Goal: Task Accomplishment & Management: Manage account settings

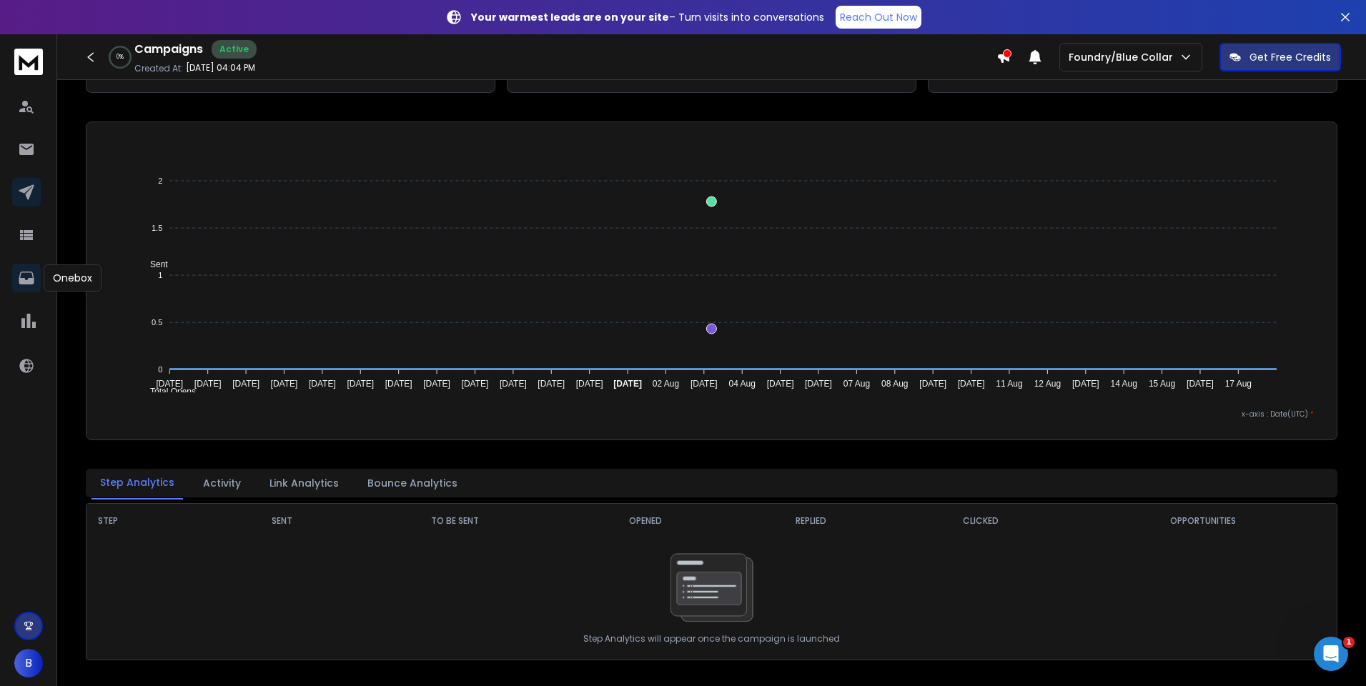
click at [22, 279] on icon at bounding box center [26, 278] width 15 height 13
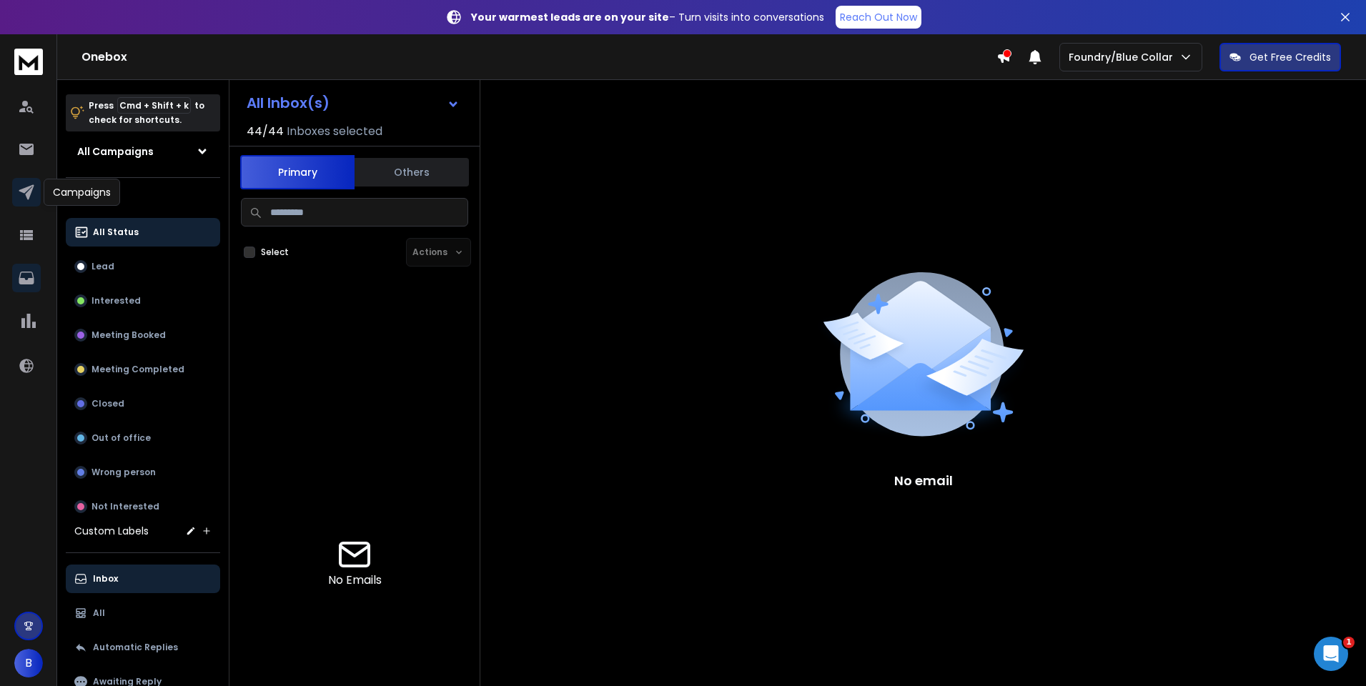
click at [24, 190] on icon at bounding box center [26, 191] width 15 height 15
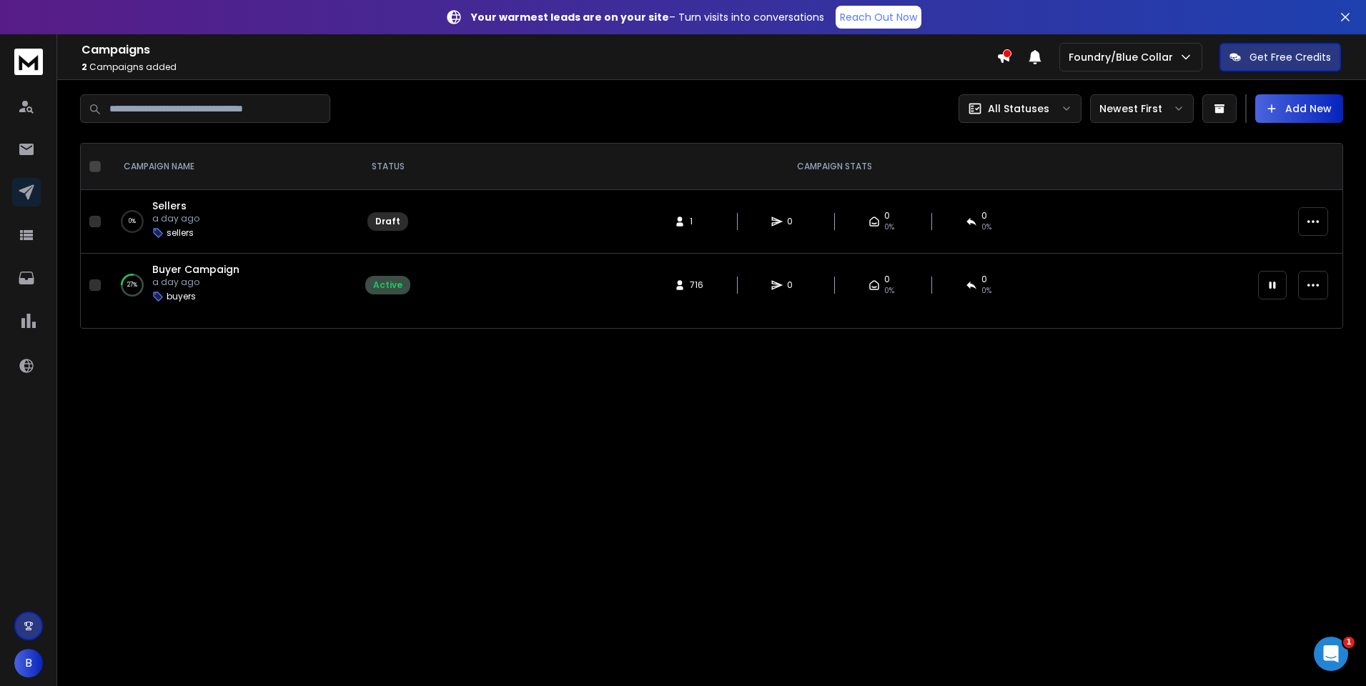
click at [212, 272] on span "Buyer Campaign" at bounding box center [195, 269] width 87 height 14
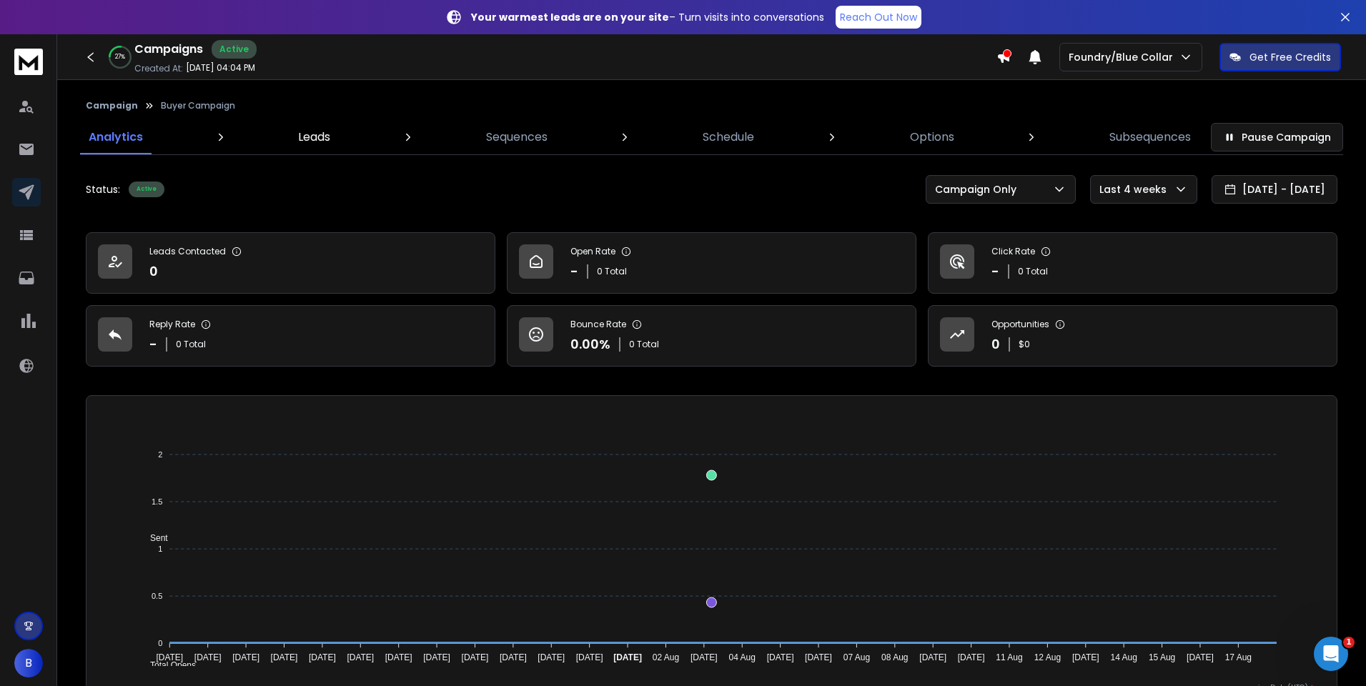
click at [327, 138] on p "Leads" at bounding box center [314, 137] width 32 height 17
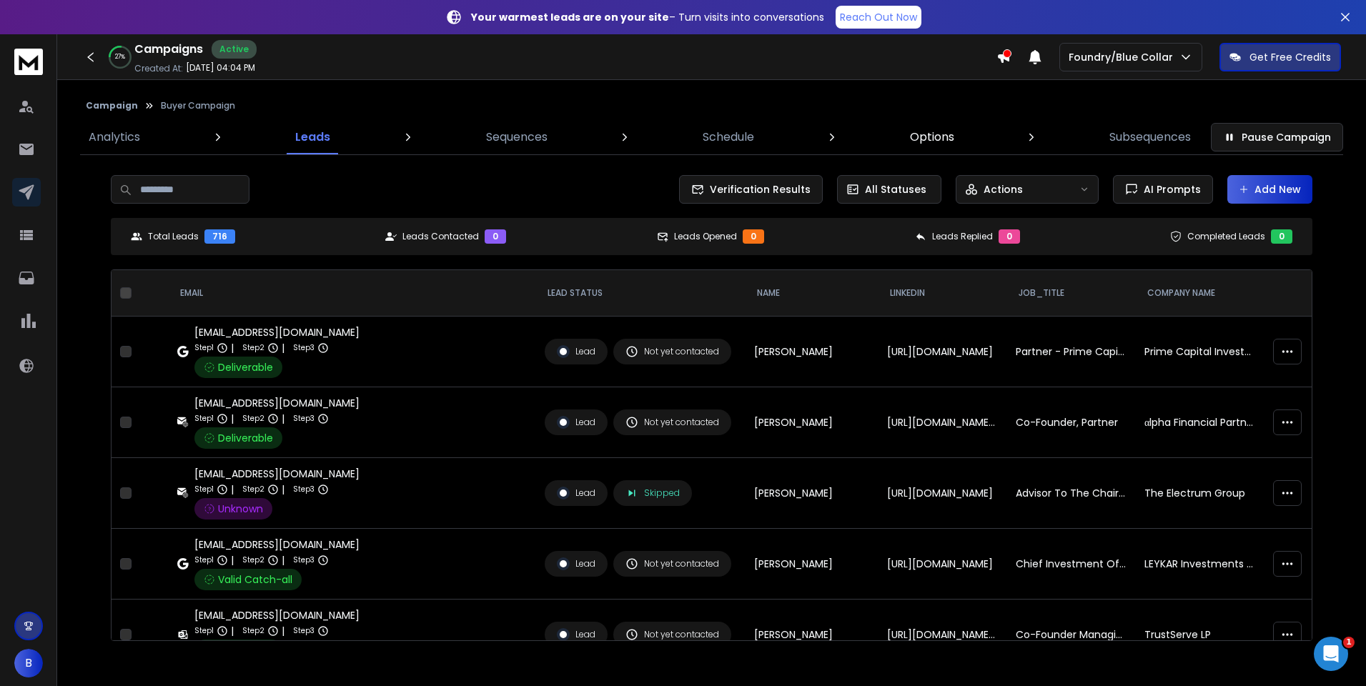
click at [927, 135] on p "Options" at bounding box center [932, 137] width 44 height 17
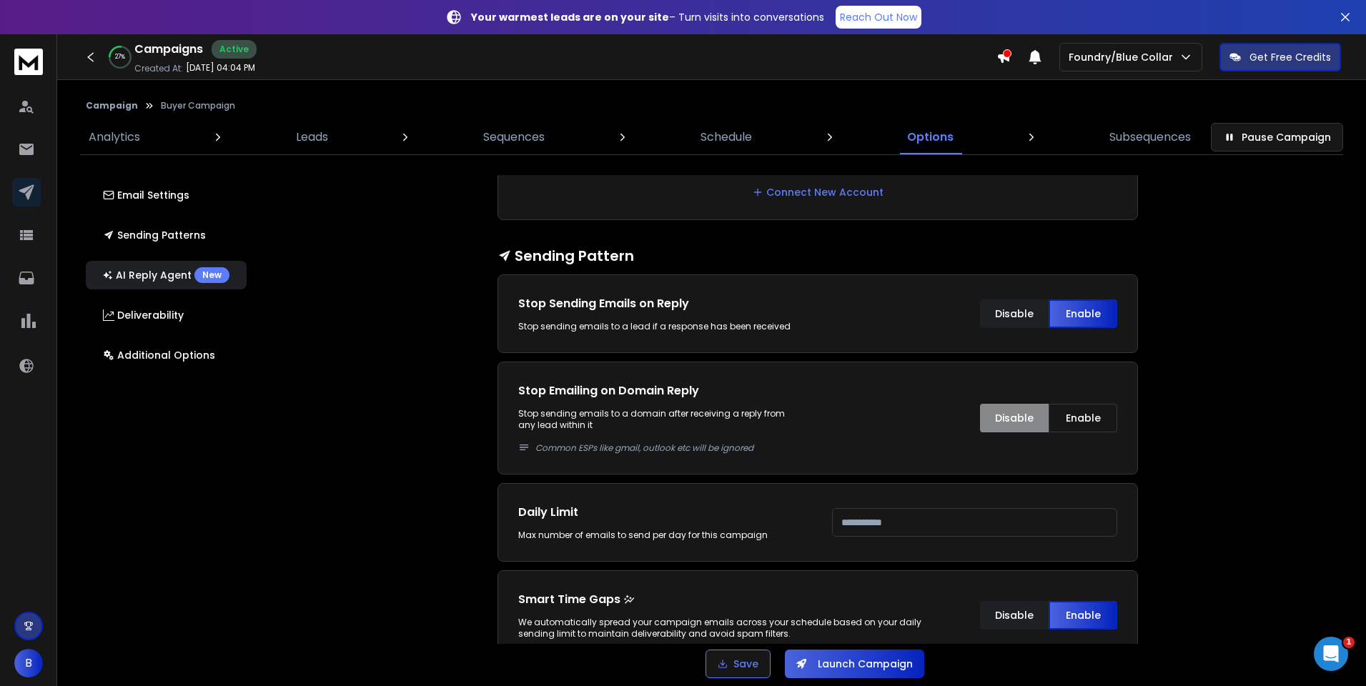
scroll to position [324, 0]
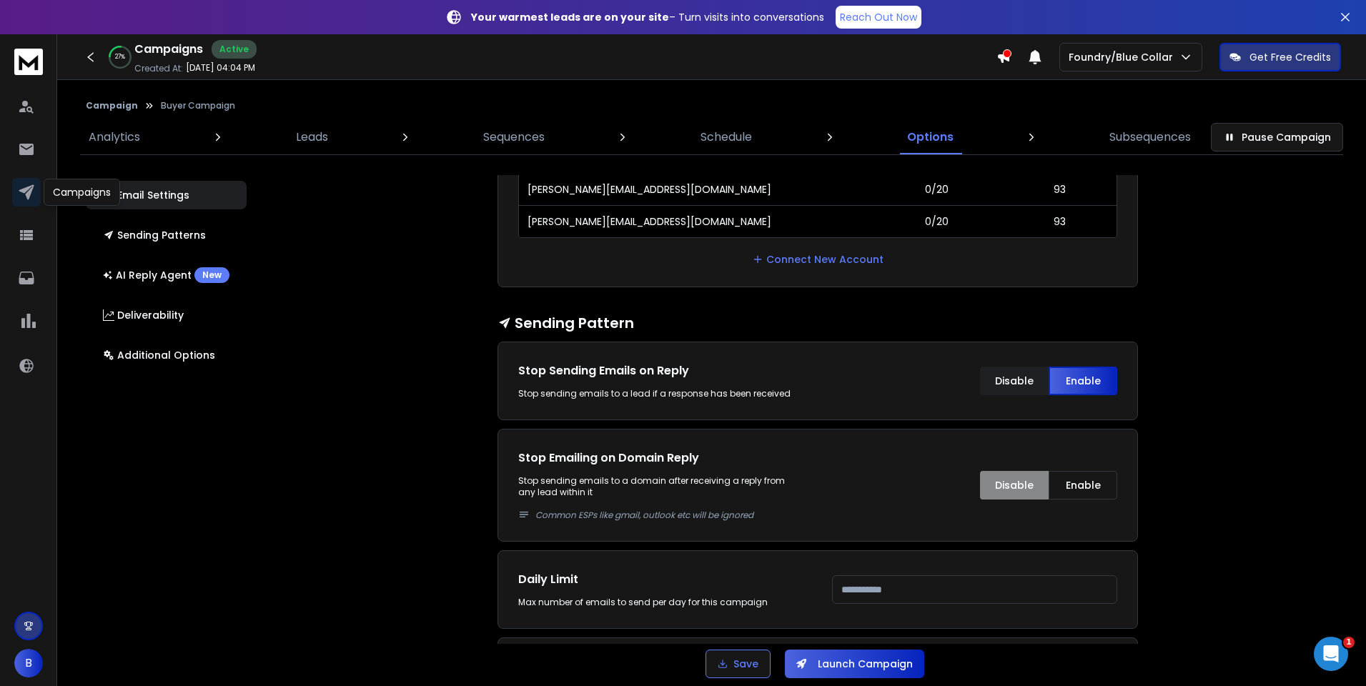
click at [28, 200] on link at bounding box center [26, 192] width 29 height 29
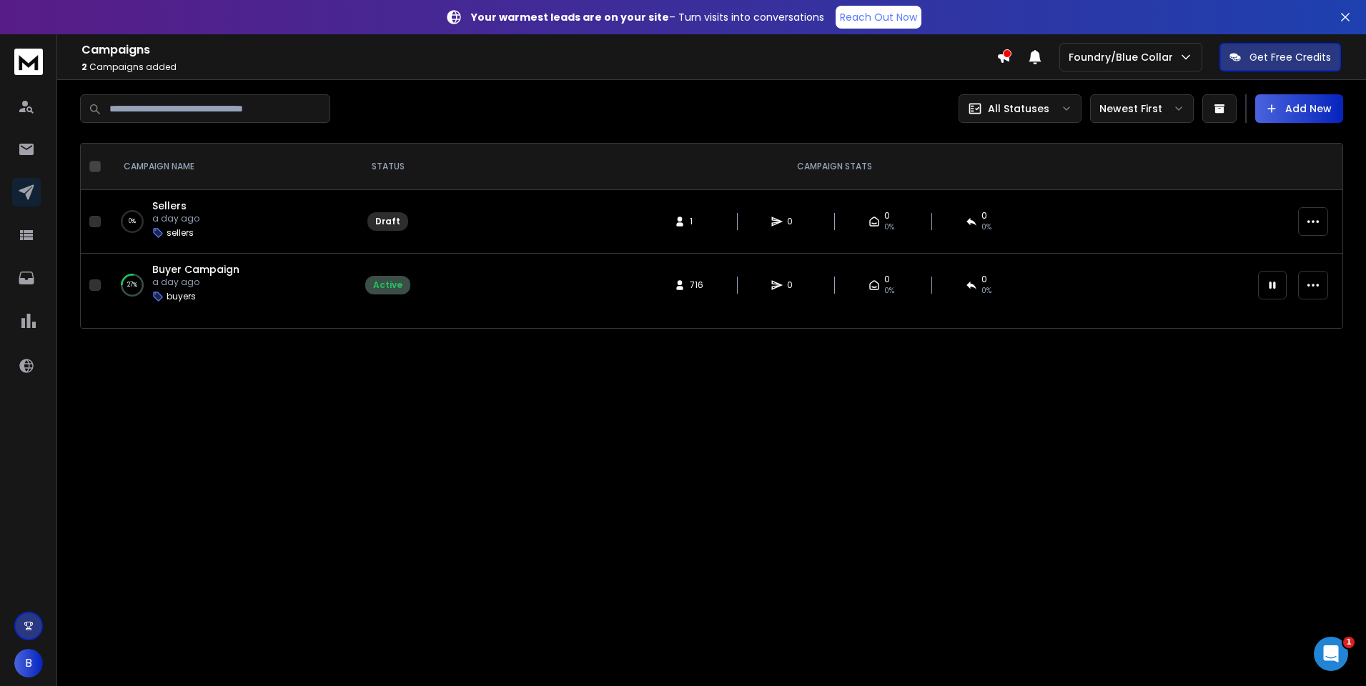
click at [224, 270] on span "Buyer Campaign" at bounding box center [195, 269] width 87 height 14
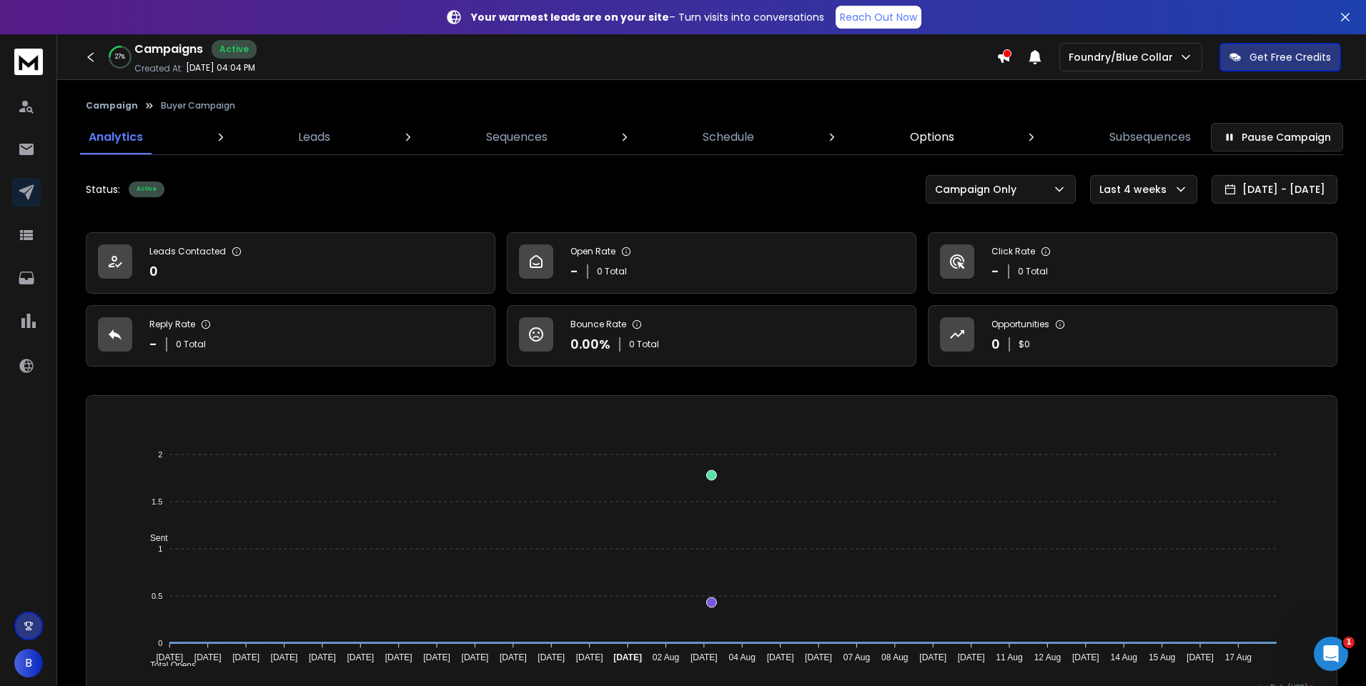
click at [943, 129] on p "Options" at bounding box center [932, 137] width 44 height 17
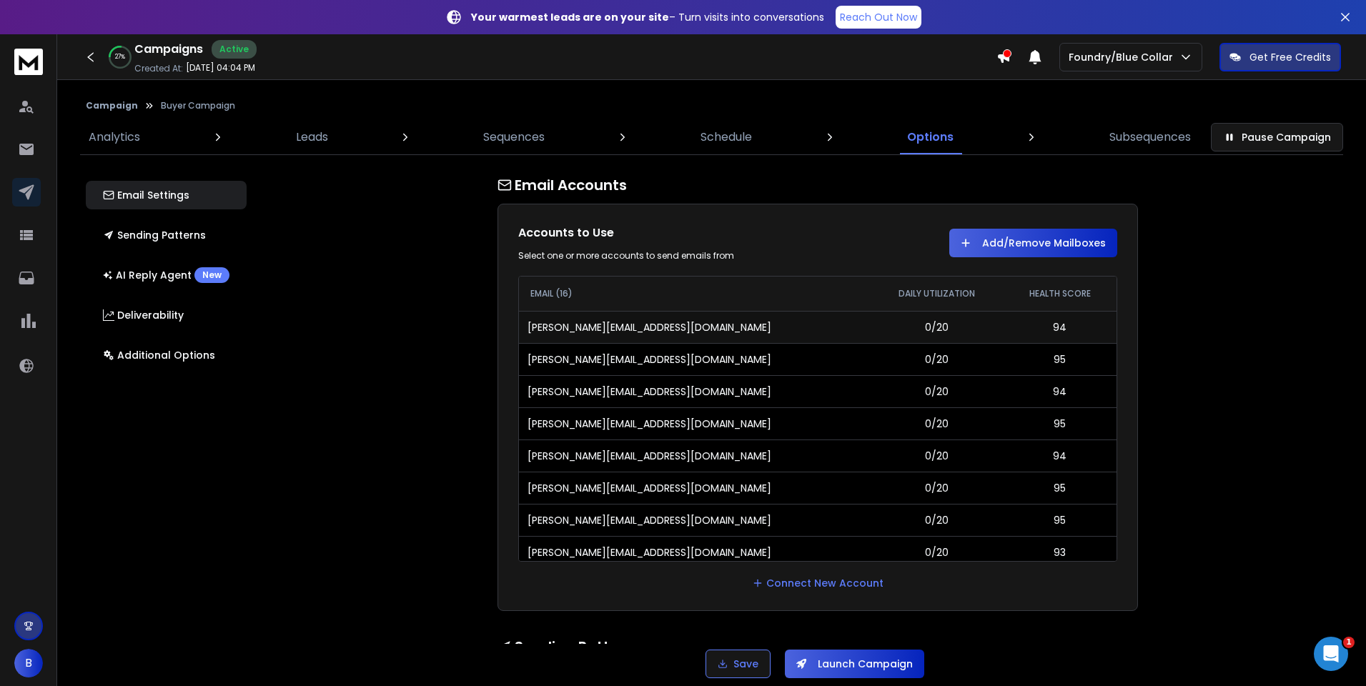
scroll to position [264, 0]
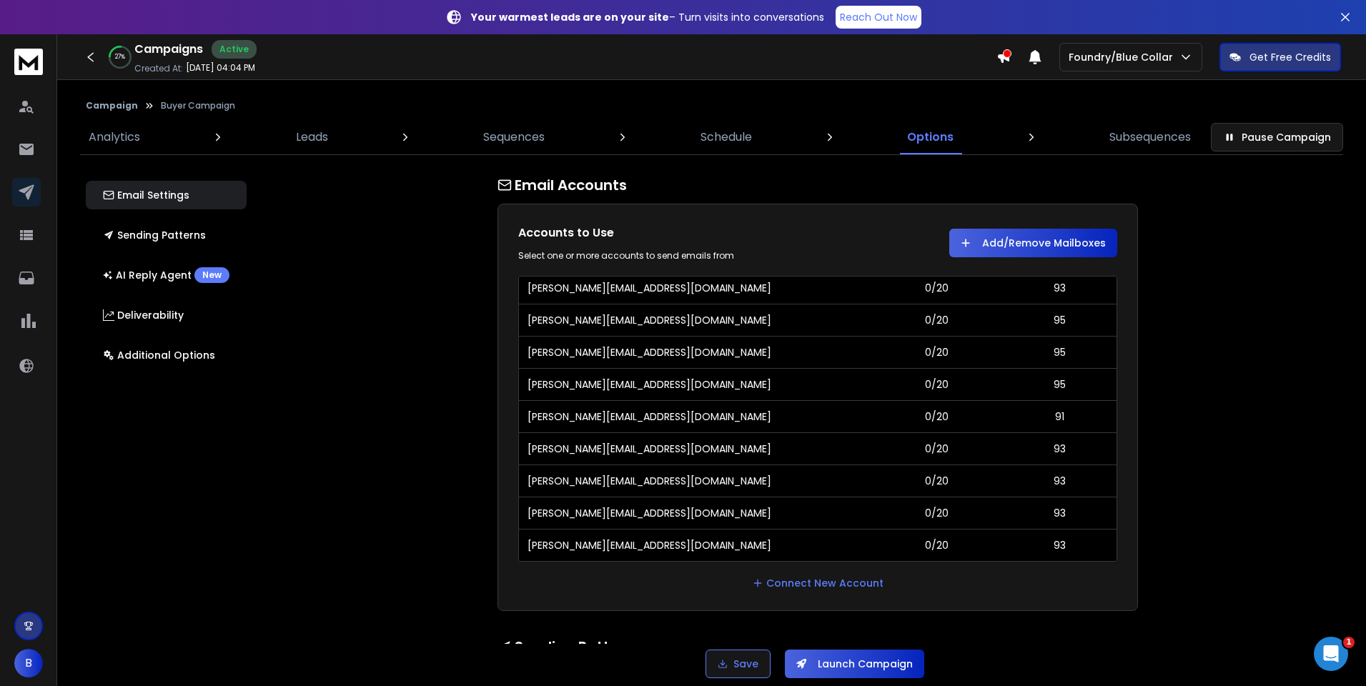
click at [846, 668] on button "Launch Campaign" at bounding box center [854, 664] width 139 height 29
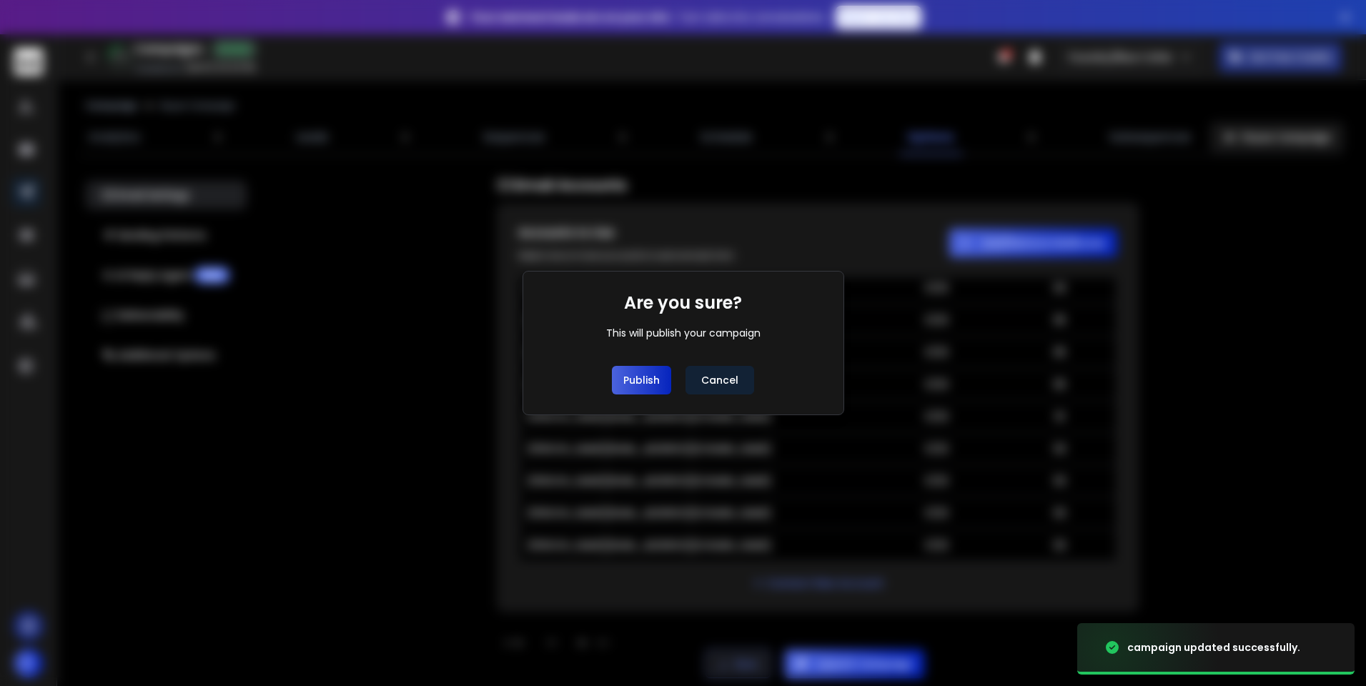
click at [628, 378] on button "Publish" at bounding box center [641, 380] width 59 height 29
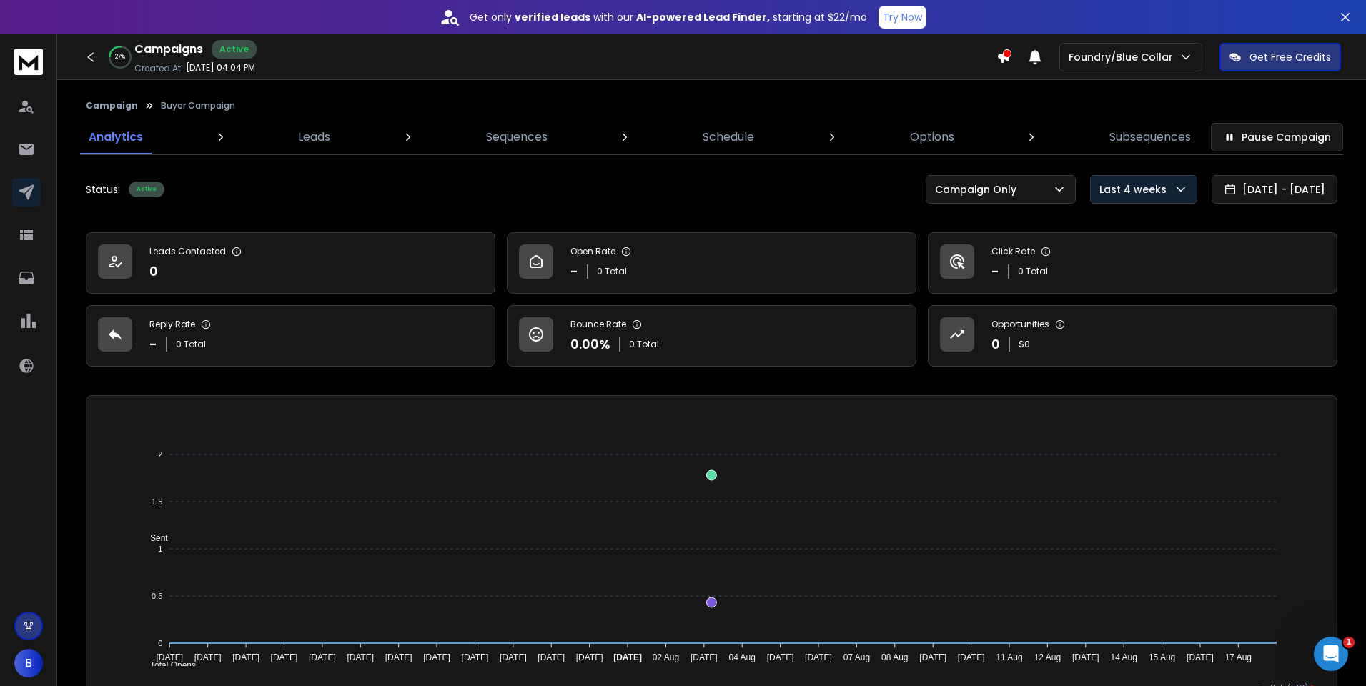
click at [1174, 182] on icon "button" at bounding box center [1181, 189] width 14 height 14
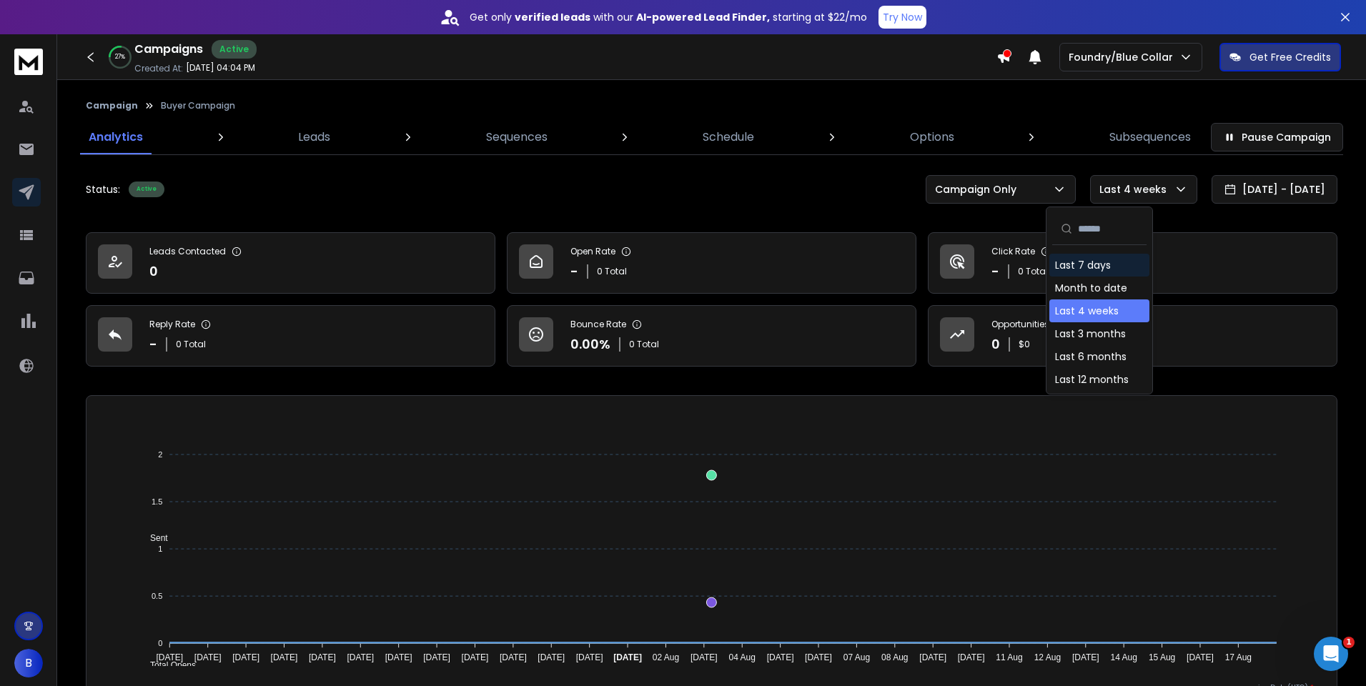
click at [1105, 261] on div "Last 7 days" at bounding box center [1083, 265] width 56 height 14
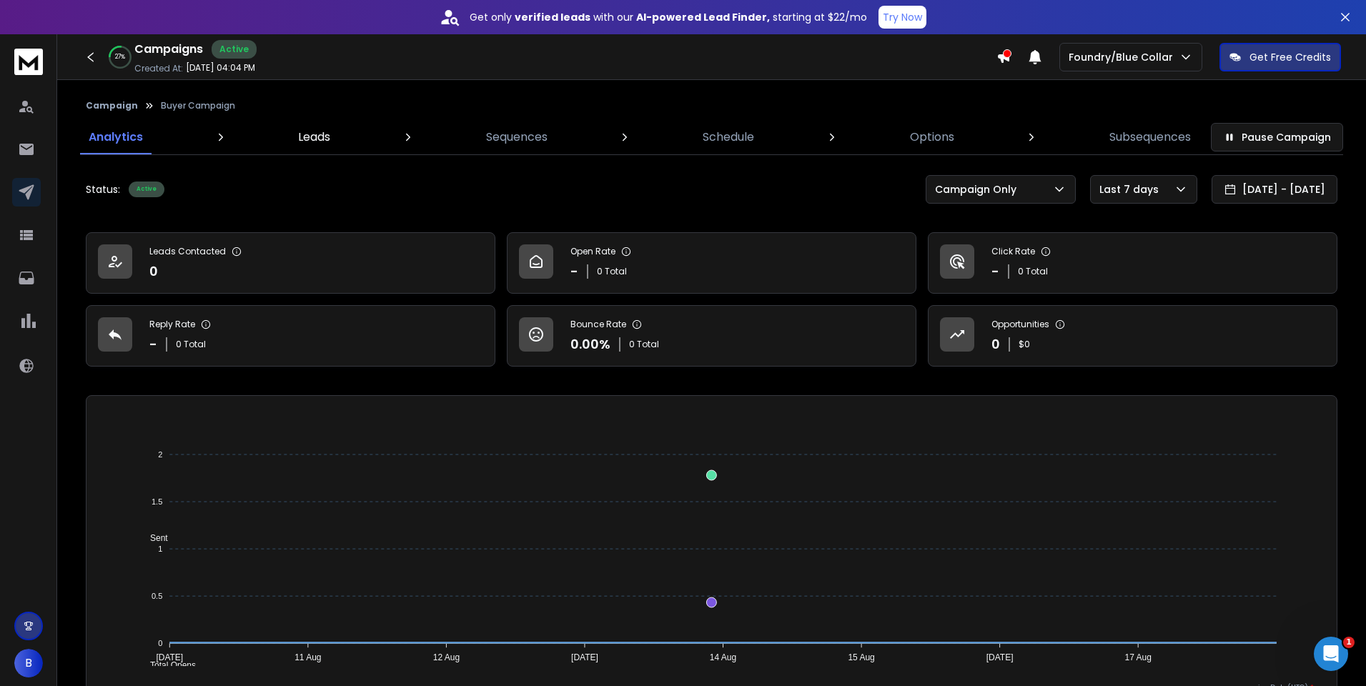
click at [315, 138] on p "Leads" at bounding box center [314, 137] width 32 height 17
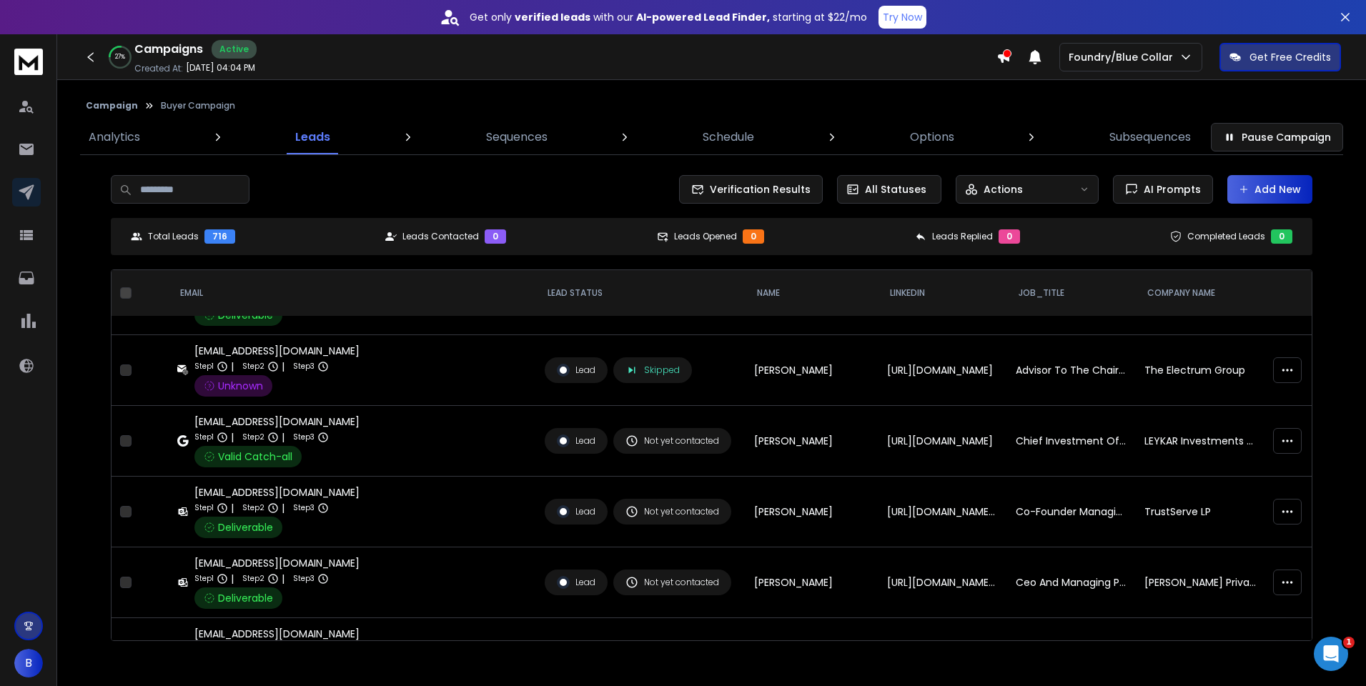
scroll to position [127, 0]
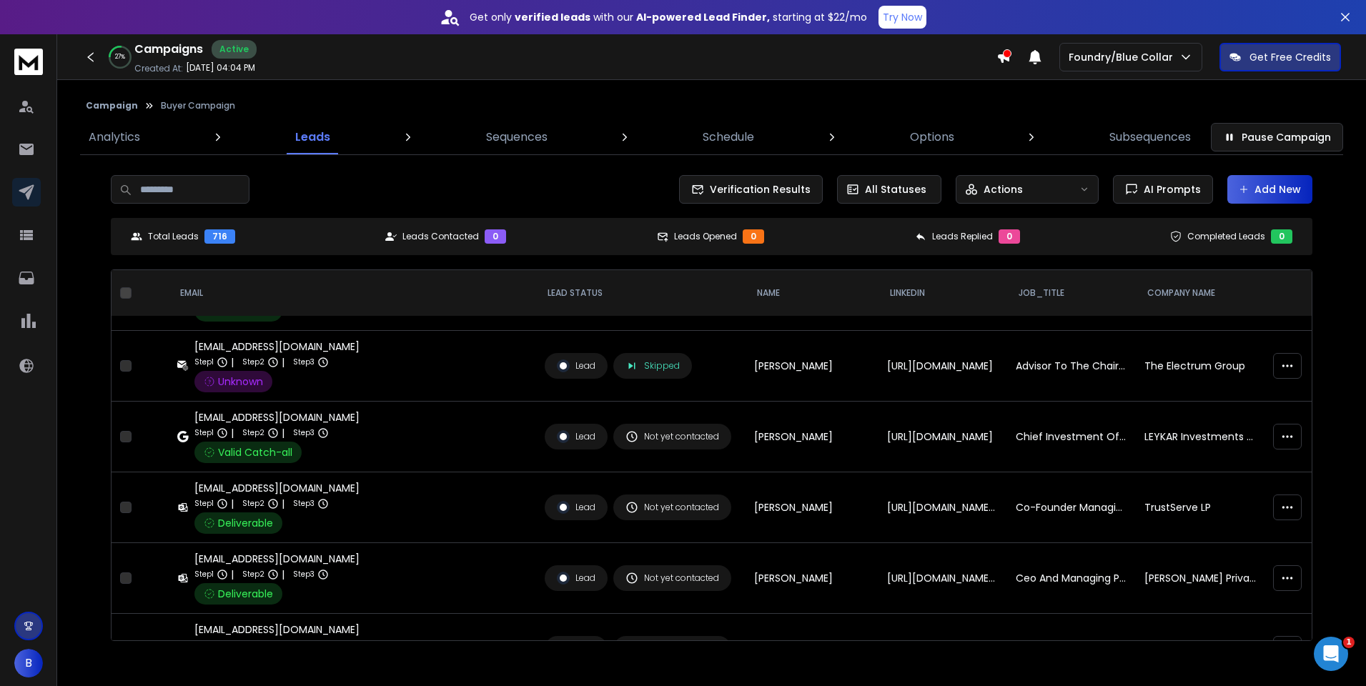
click at [625, 365] on div "Skipped" at bounding box center [652, 366] width 54 height 13
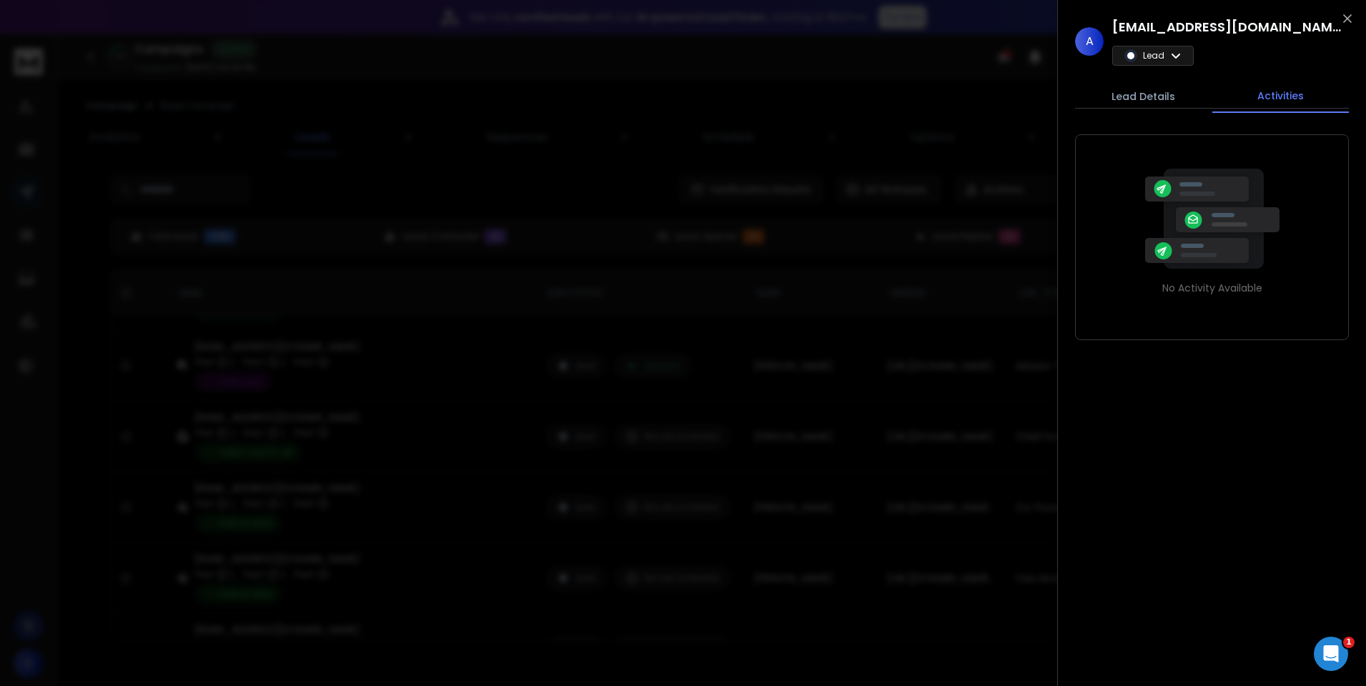
click at [1267, 92] on button "Activities" at bounding box center [1280, 96] width 137 height 33
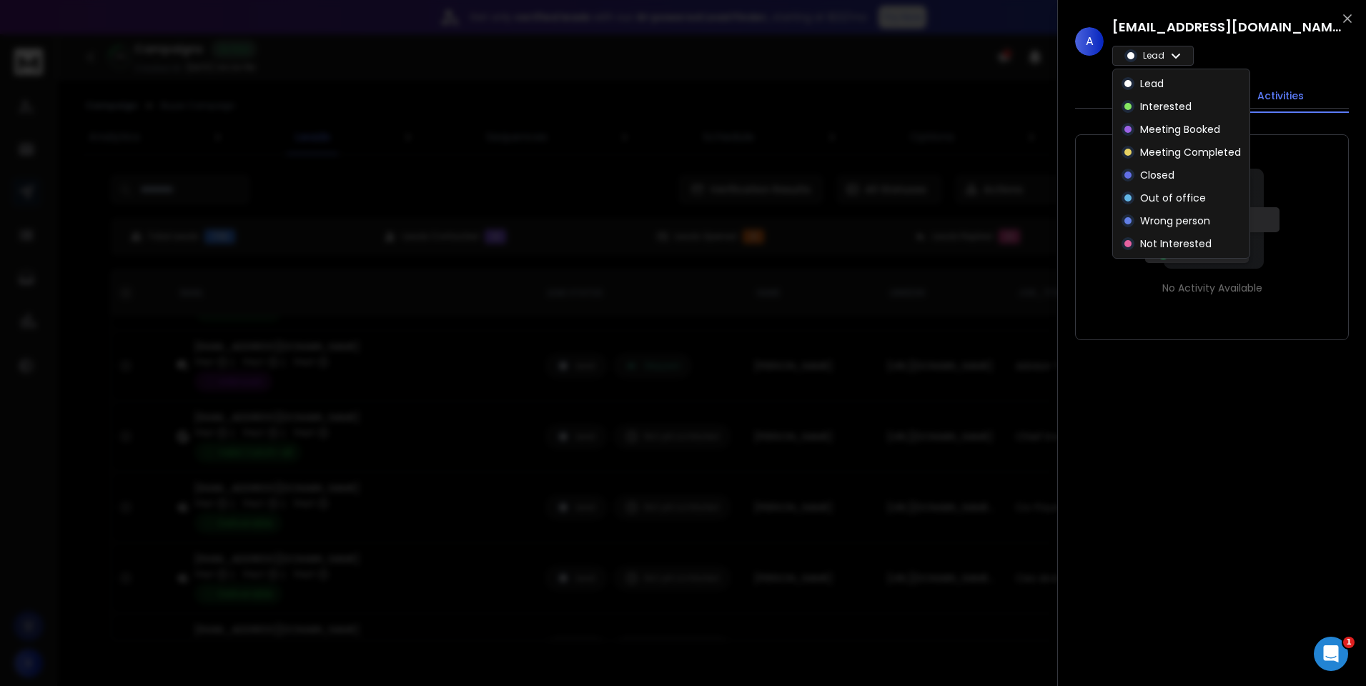
click at [1180, 65] on body "Get only verified leads with our AI-powered Lead Finder, starting at $22/mo Try…" at bounding box center [683, 343] width 1366 height 686
click at [1349, 16] on div at bounding box center [683, 343] width 1366 height 686
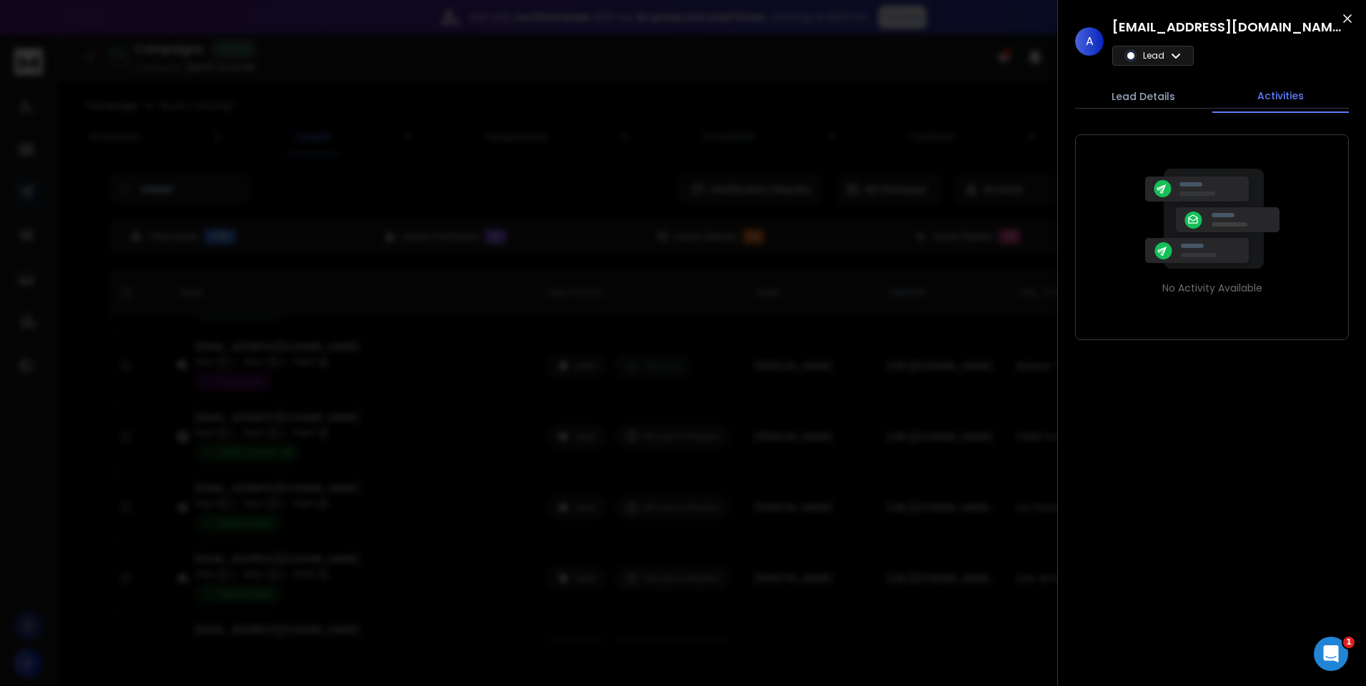
click at [1344, 20] on icon "button" at bounding box center [1347, 18] width 14 height 14
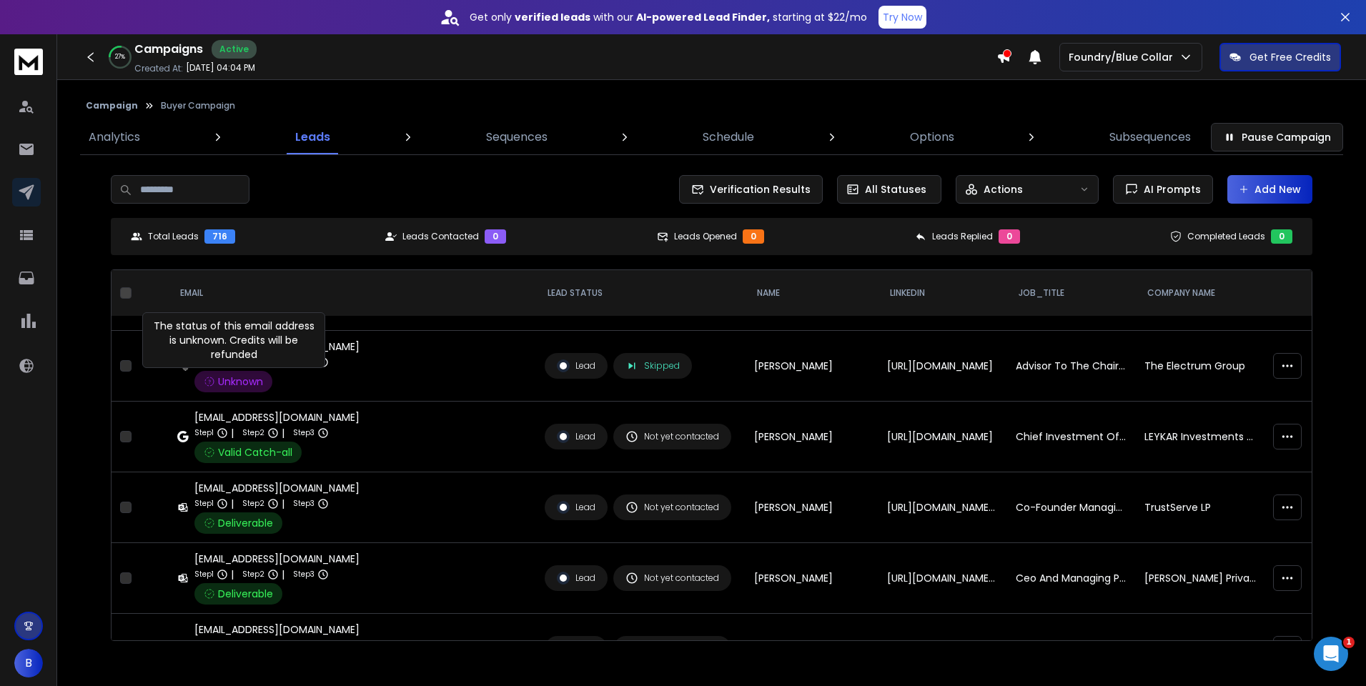
click at [252, 382] on span "Unknown" at bounding box center [240, 382] width 45 height 14
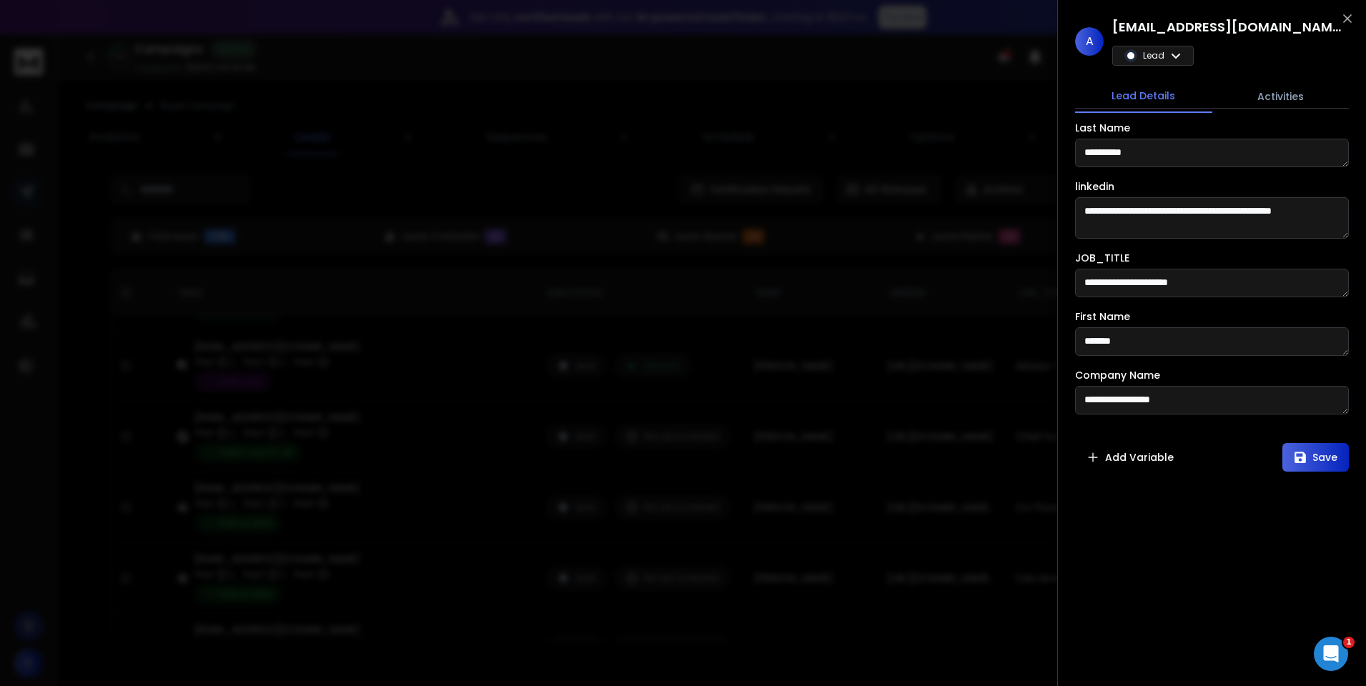
click at [985, 362] on div at bounding box center [683, 343] width 1366 height 686
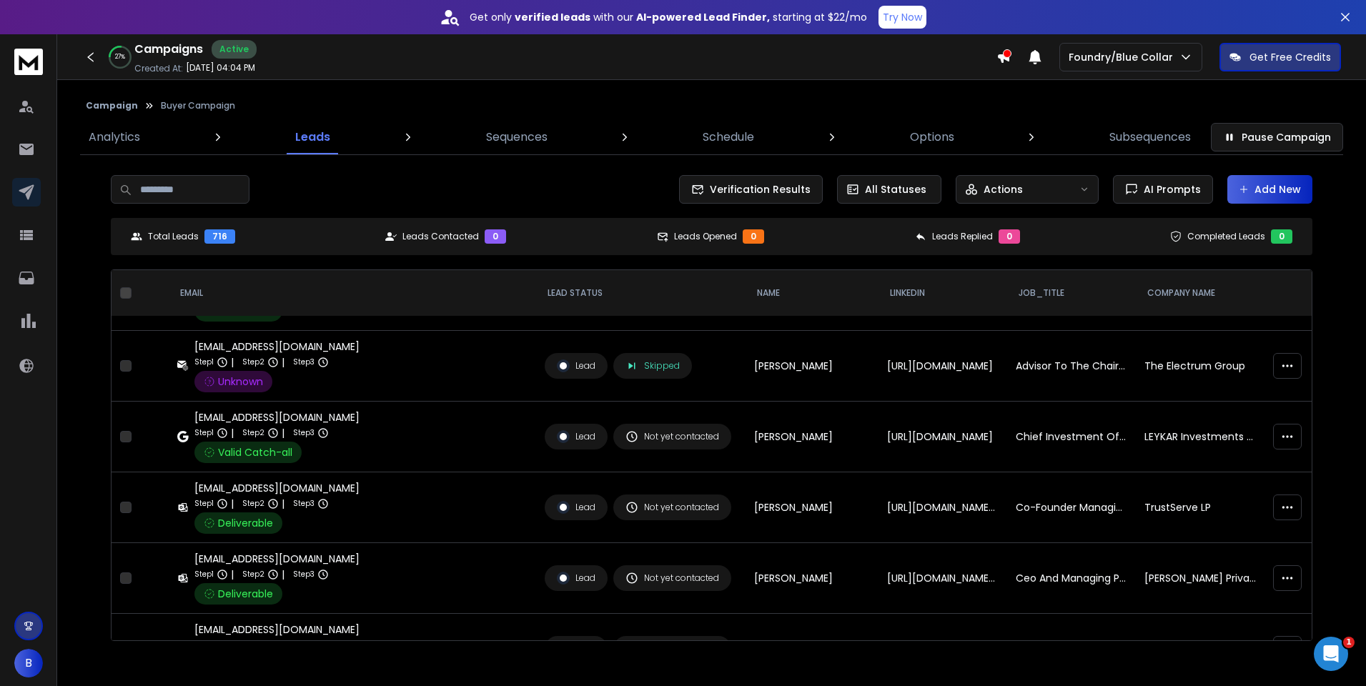
scroll to position [0, 0]
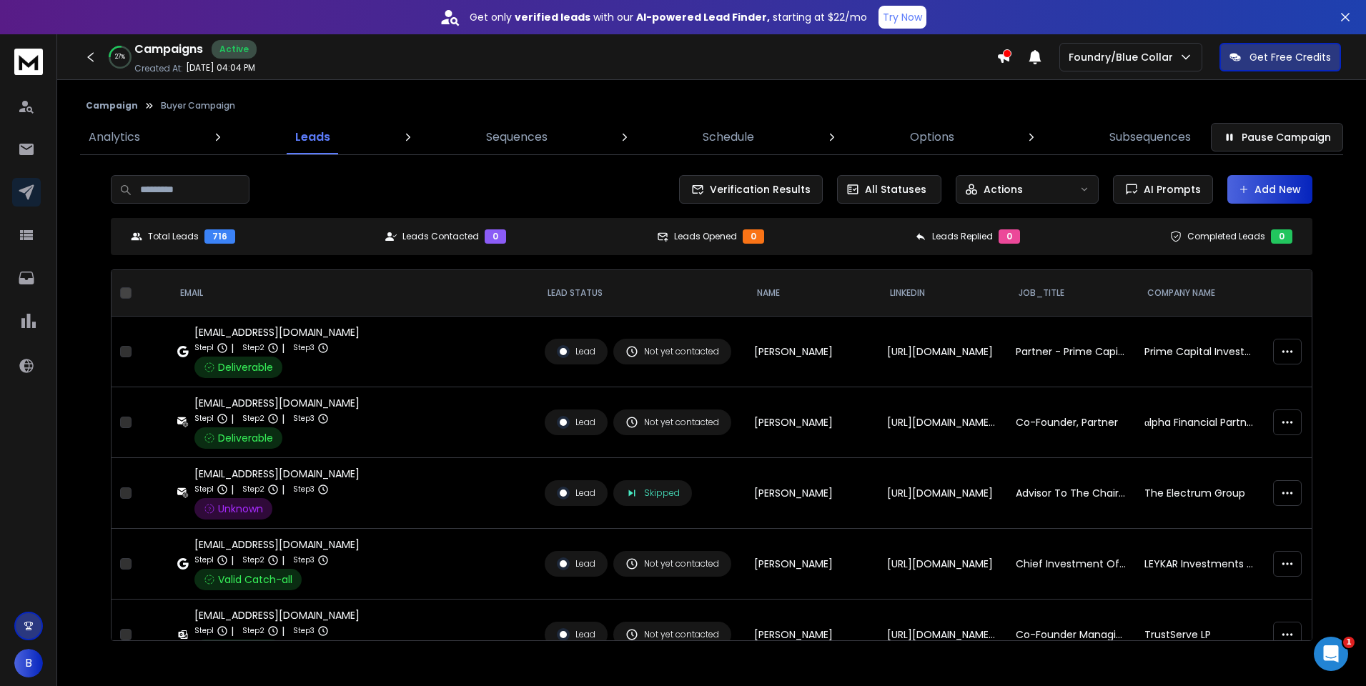
click at [536, 304] on th "LEAD STATUS" at bounding box center [641, 293] width 210 height 46
click at [536, 293] on th "LEAD STATUS" at bounding box center [641, 293] width 210 height 46
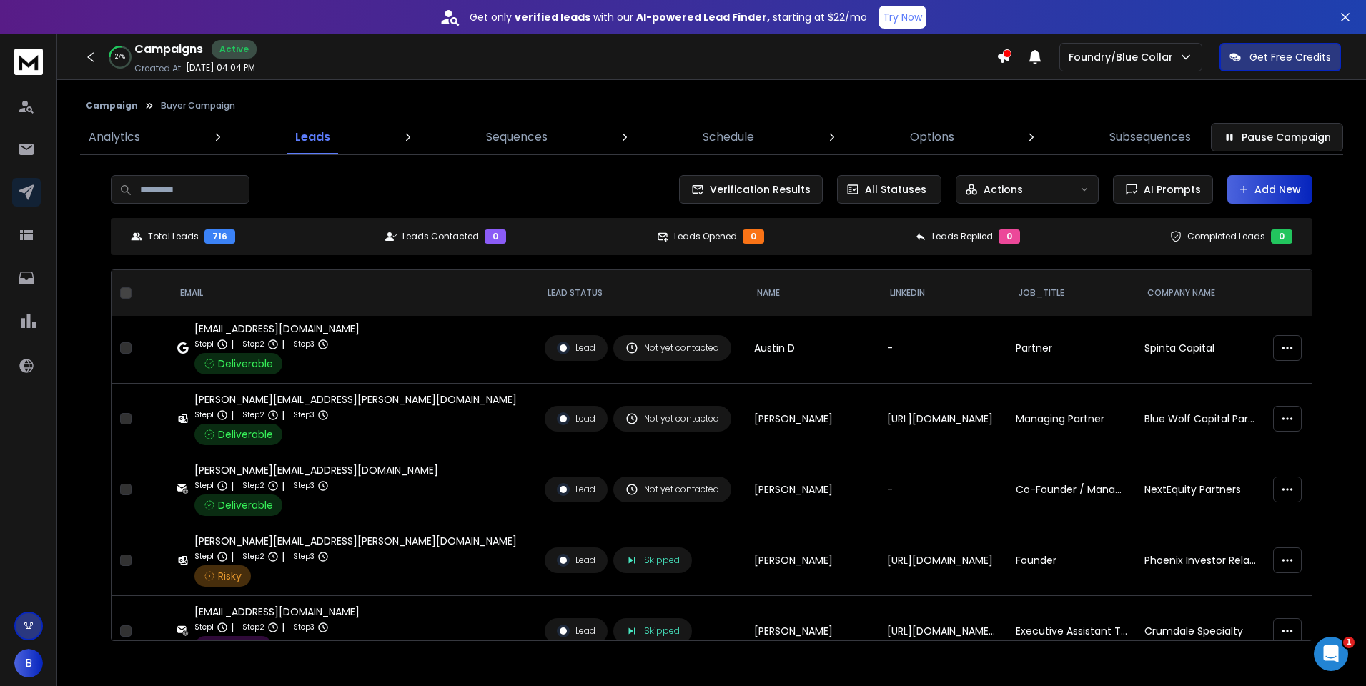
scroll to position [525, 0]
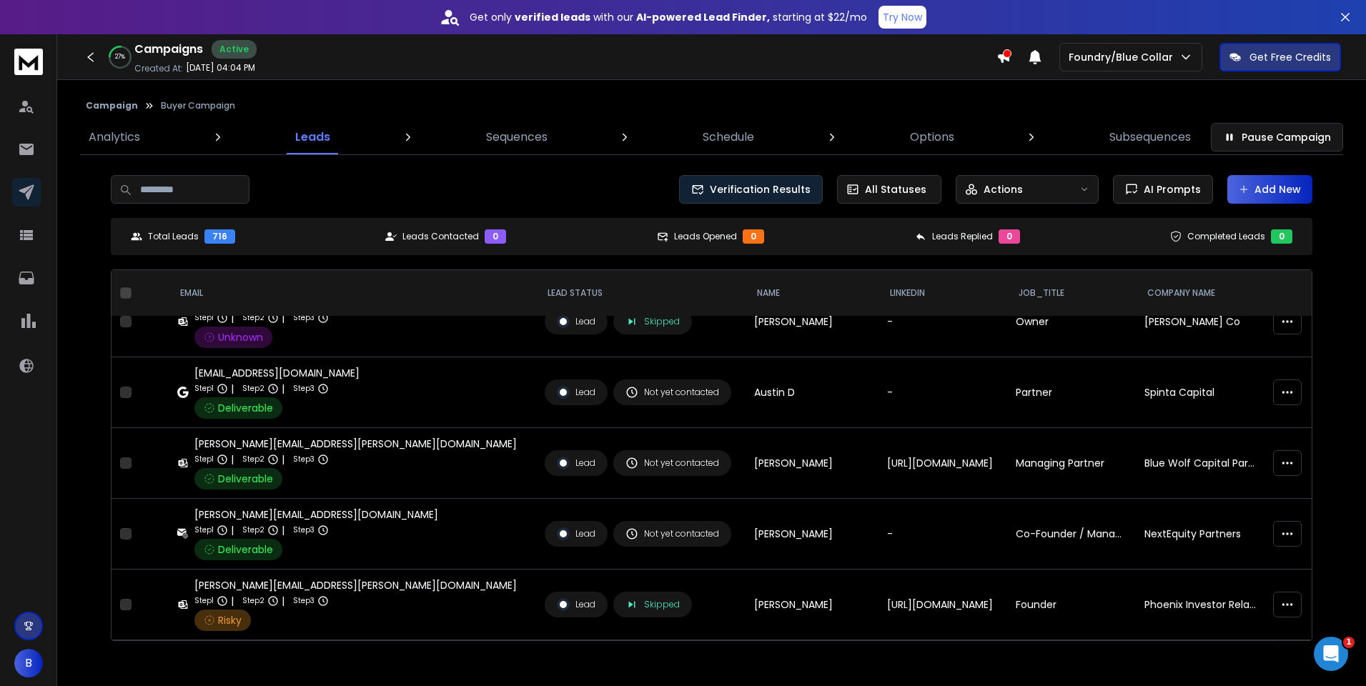
click at [800, 189] on span "Verification Results" at bounding box center [757, 189] width 107 height 14
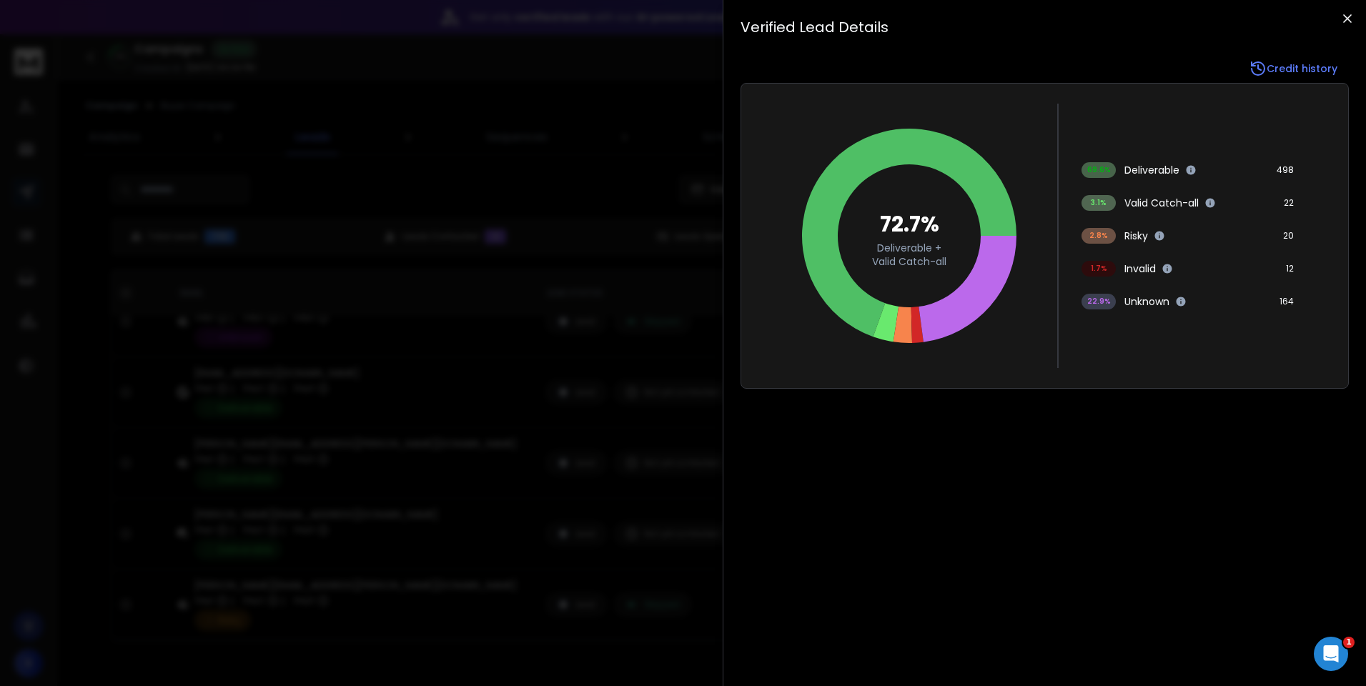
click at [1342, 19] on icon "button" at bounding box center [1347, 18] width 14 height 14
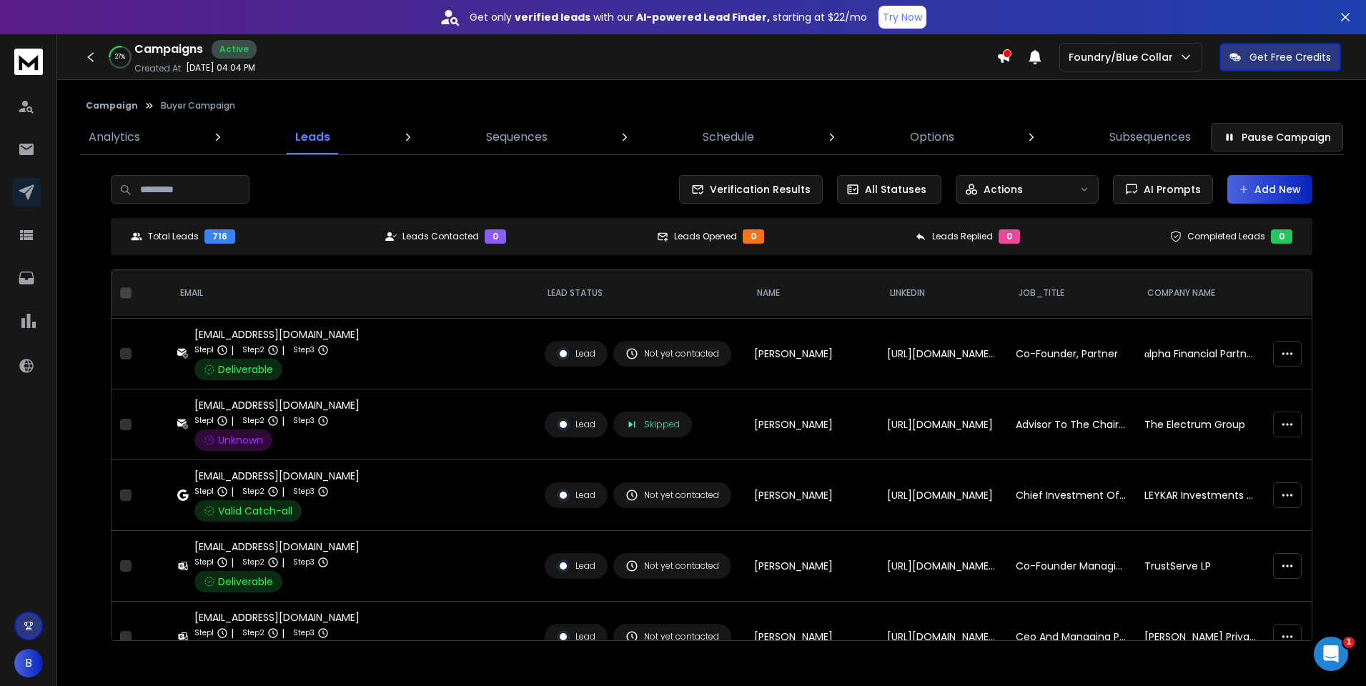
scroll to position [64, 0]
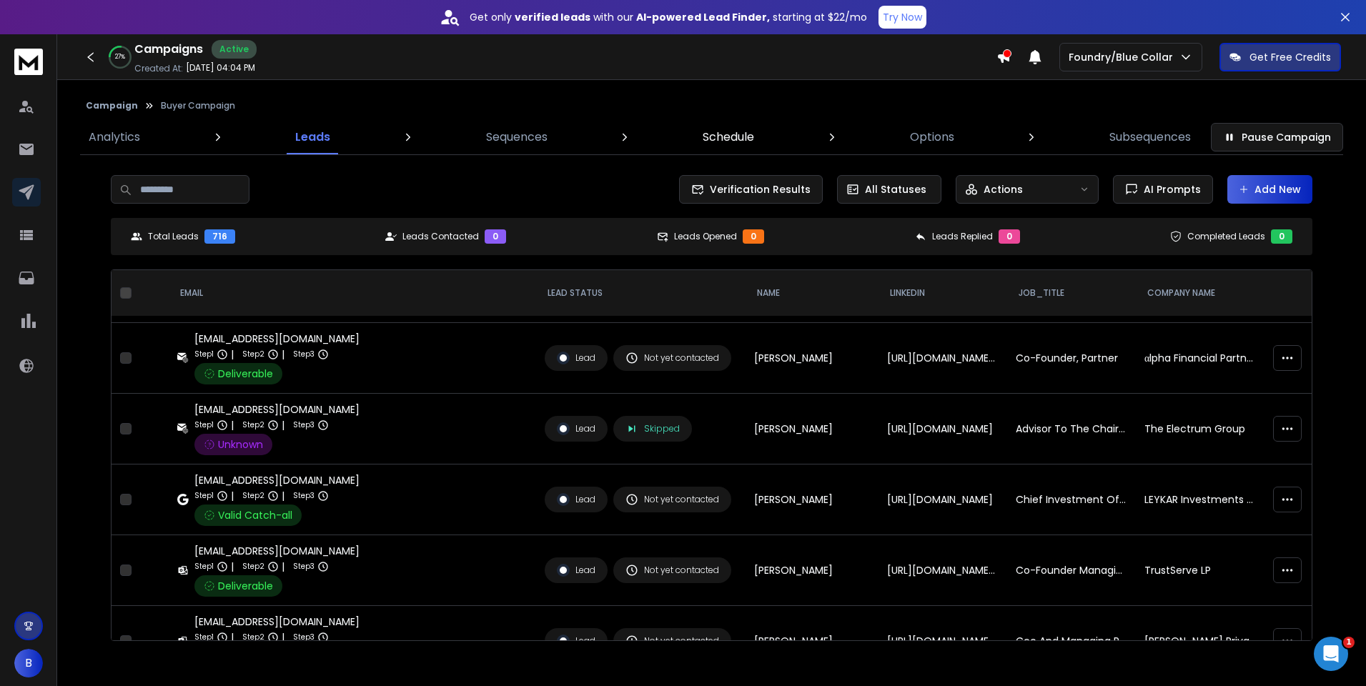
click at [726, 142] on p "Schedule" at bounding box center [728, 137] width 51 height 17
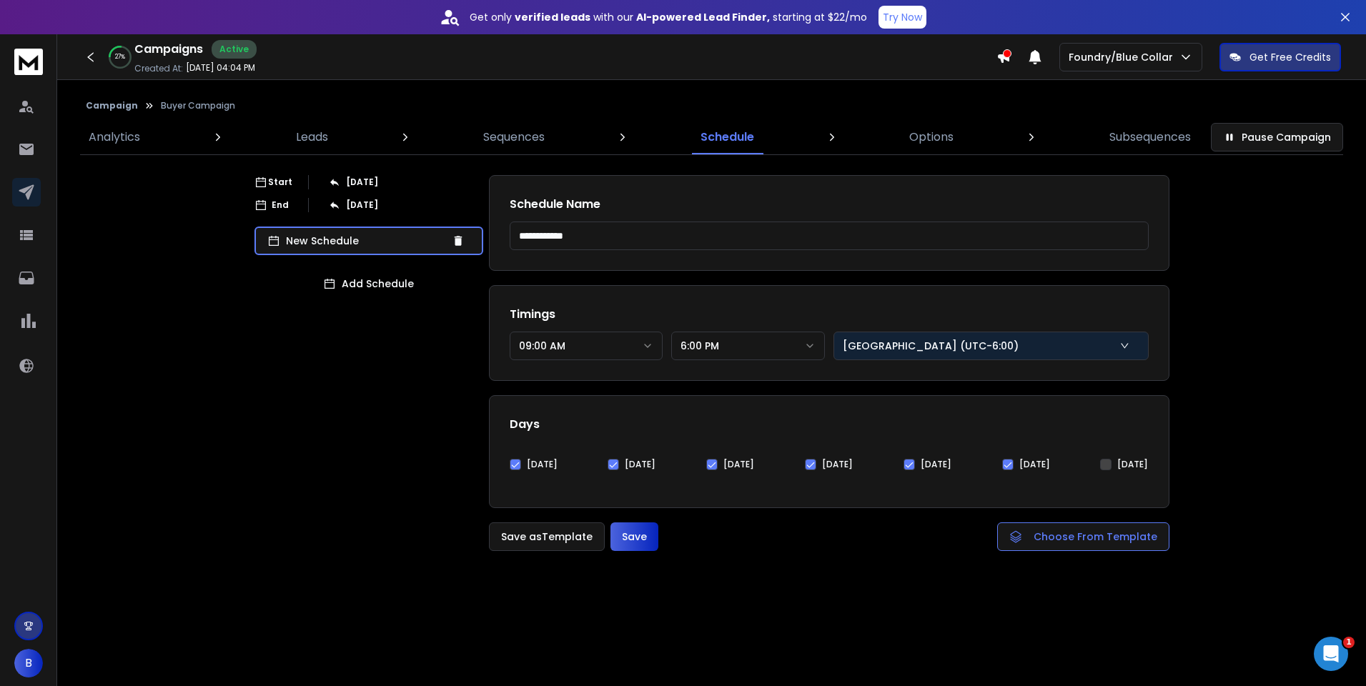
click at [1031, 345] on div "[GEOGRAPHIC_DATA] (UTC-6:00)" at bounding box center [974, 346] width 262 height 14
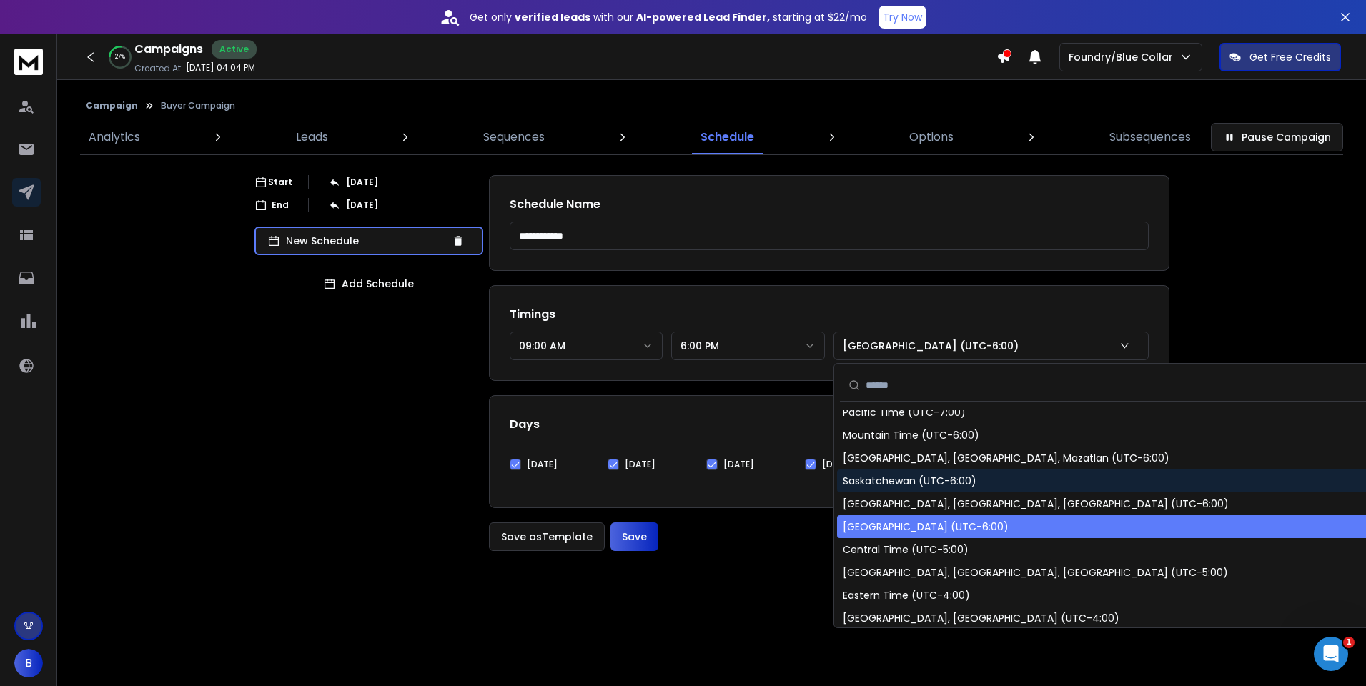
scroll to position [147, 0]
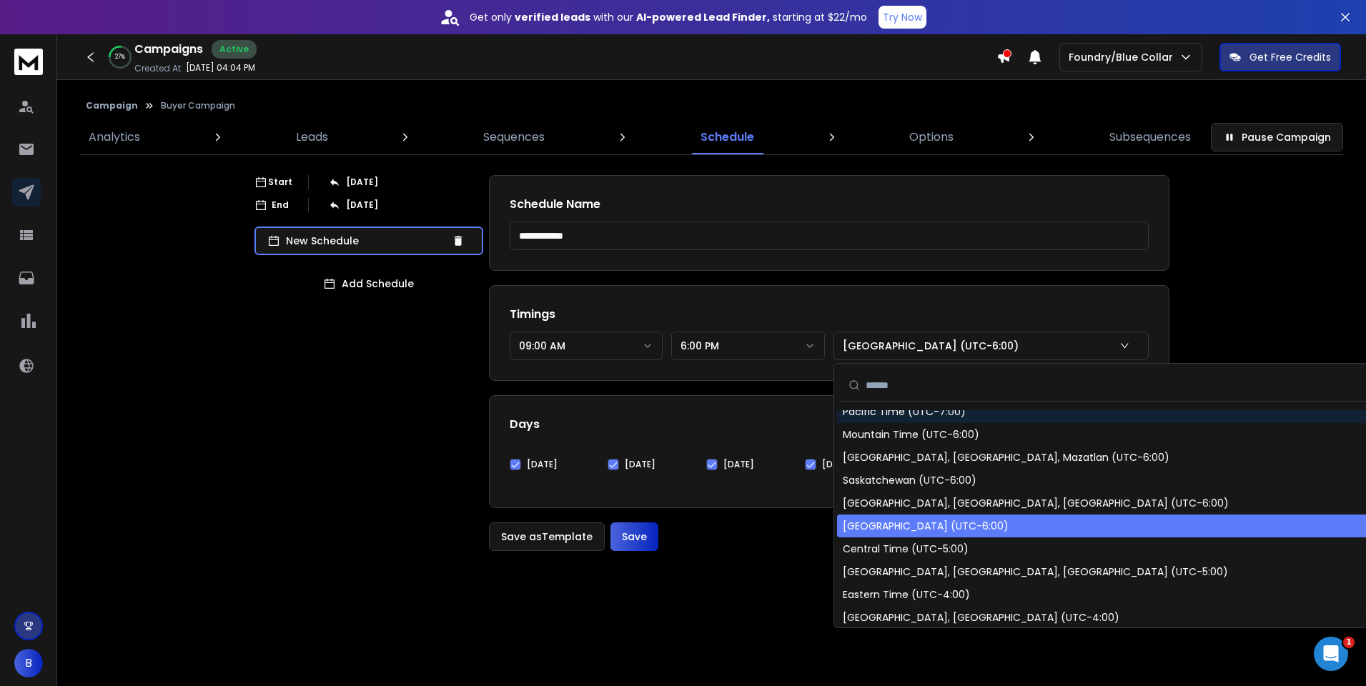
click at [766, 430] on h1 "Days" at bounding box center [829, 424] width 639 height 17
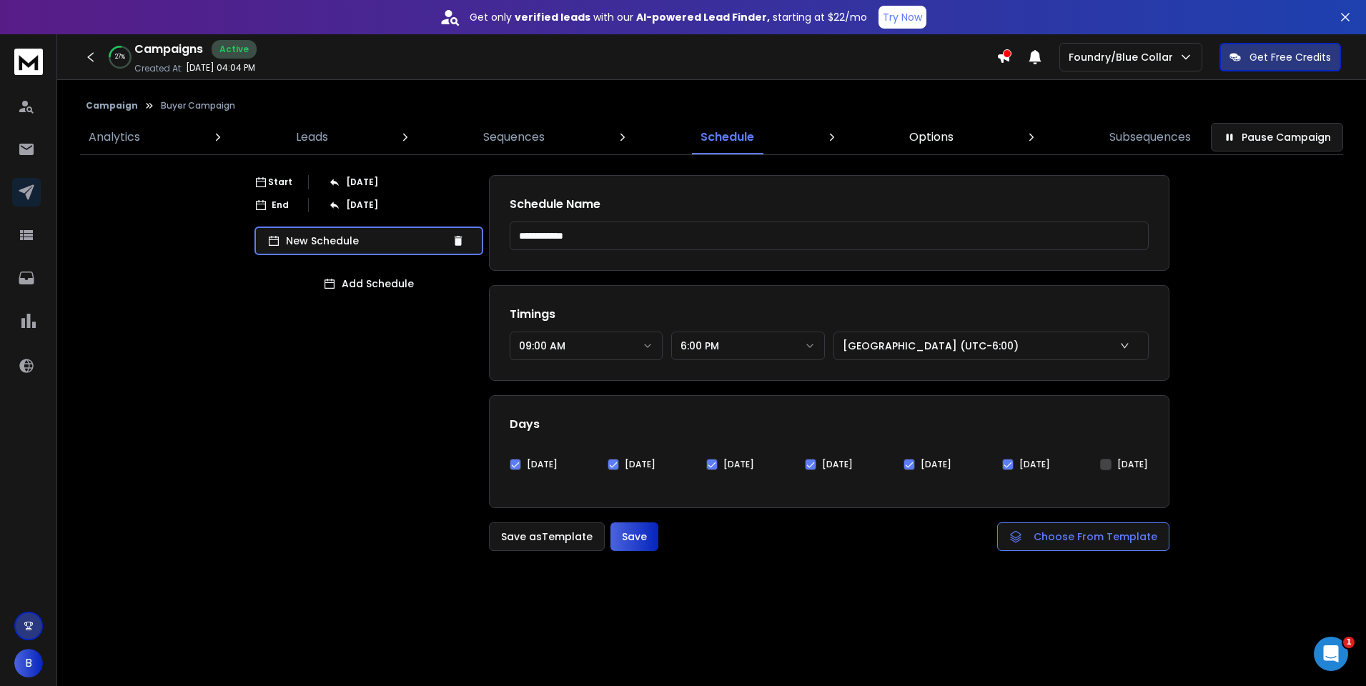
click at [916, 129] on p "Options" at bounding box center [931, 137] width 44 height 17
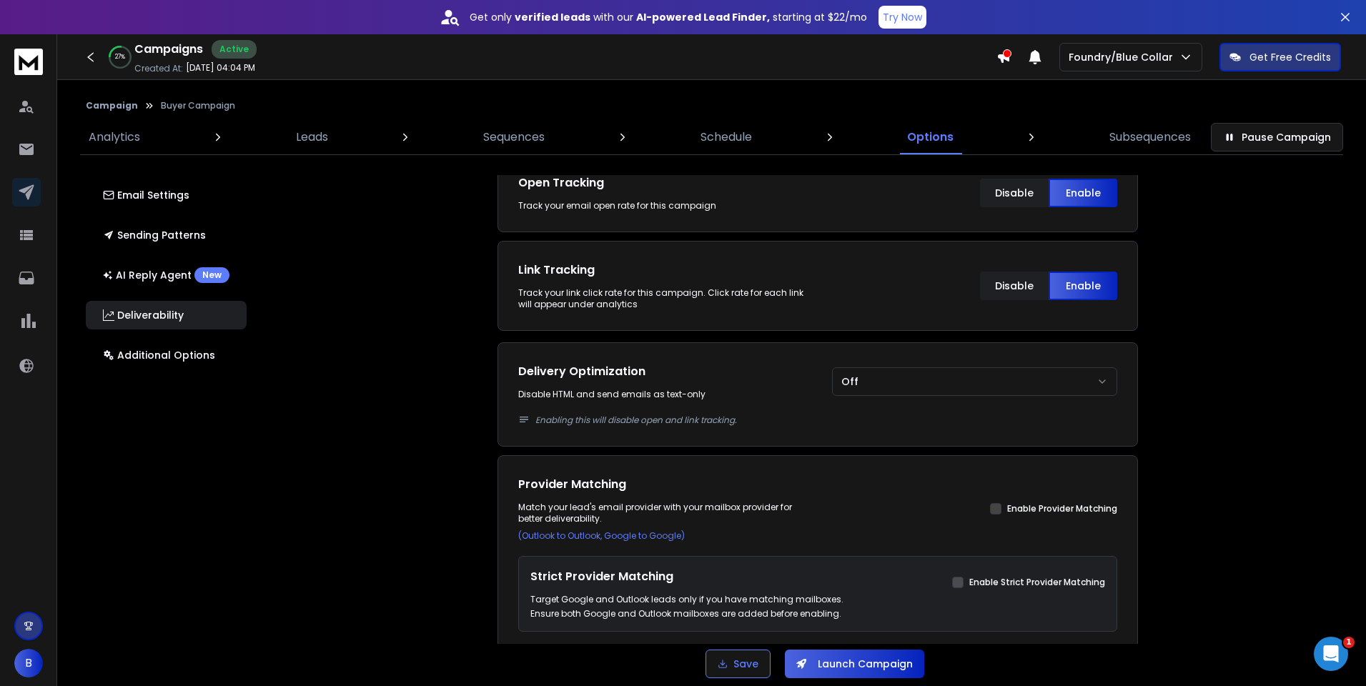
scroll to position [733, 0]
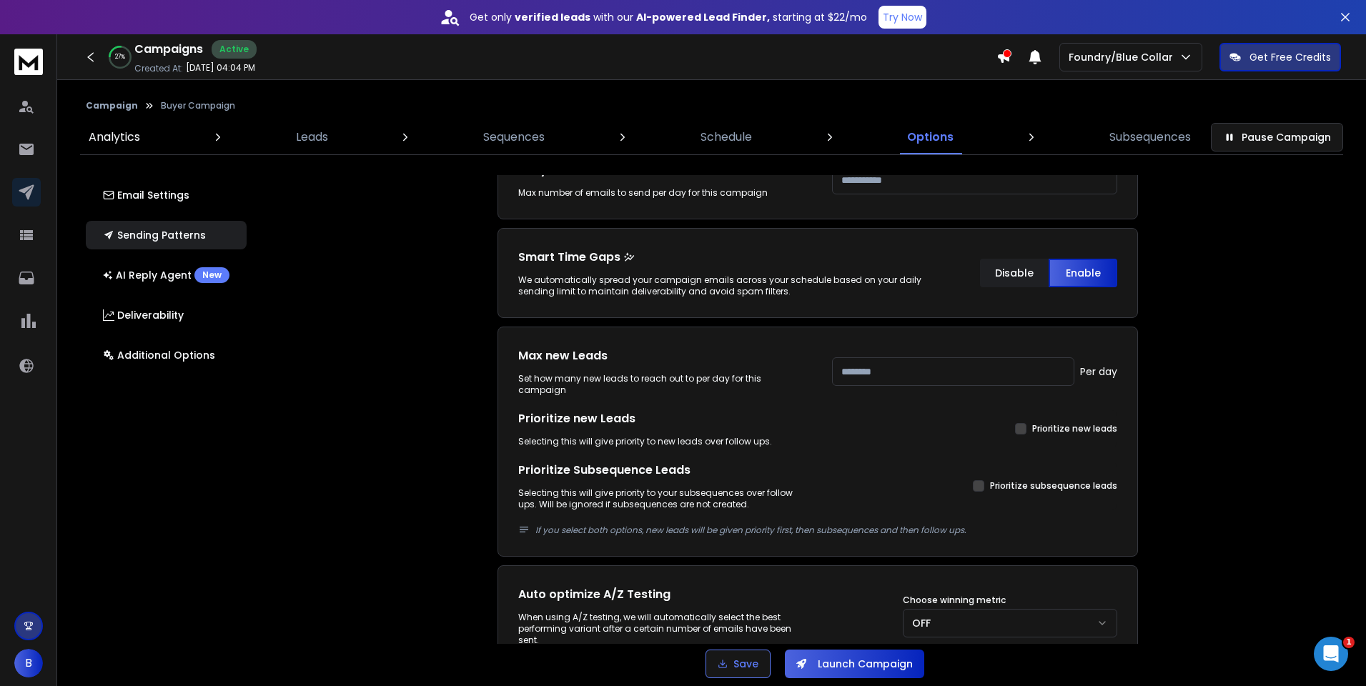
click at [121, 141] on p "Analytics" at bounding box center [114, 137] width 51 height 17
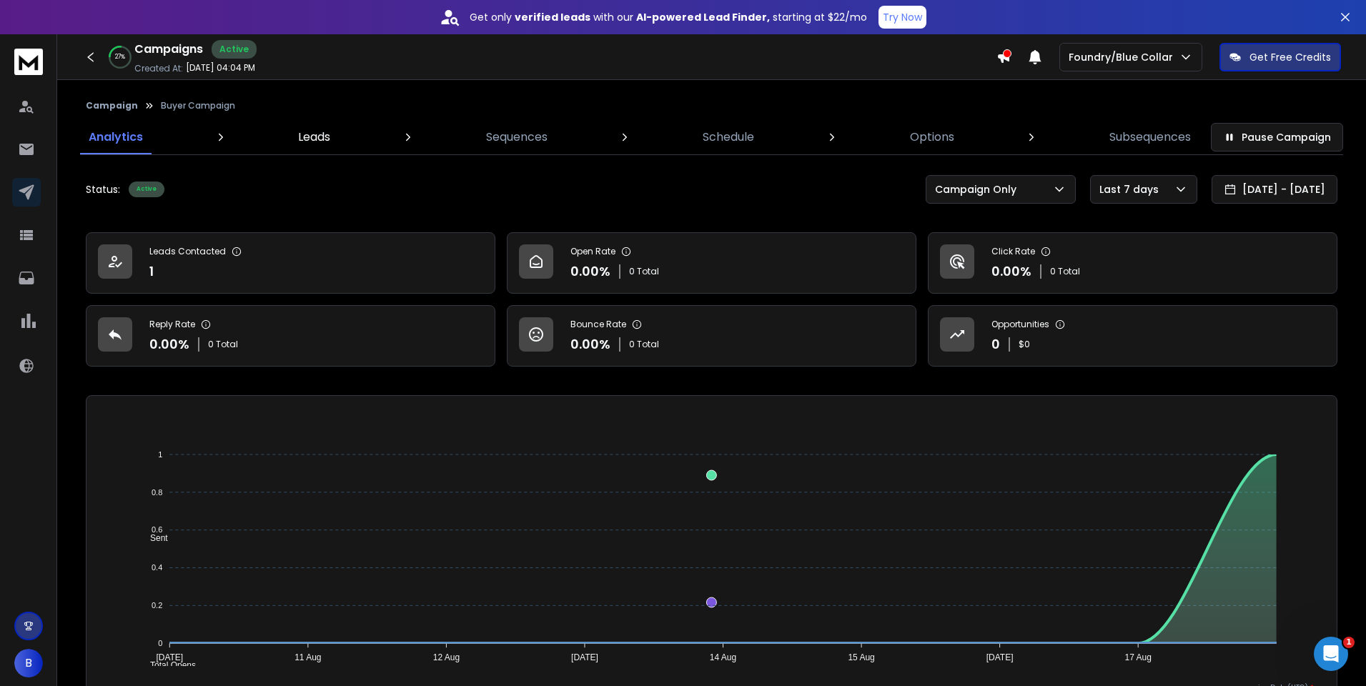
click at [305, 135] on p "Leads" at bounding box center [314, 137] width 32 height 17
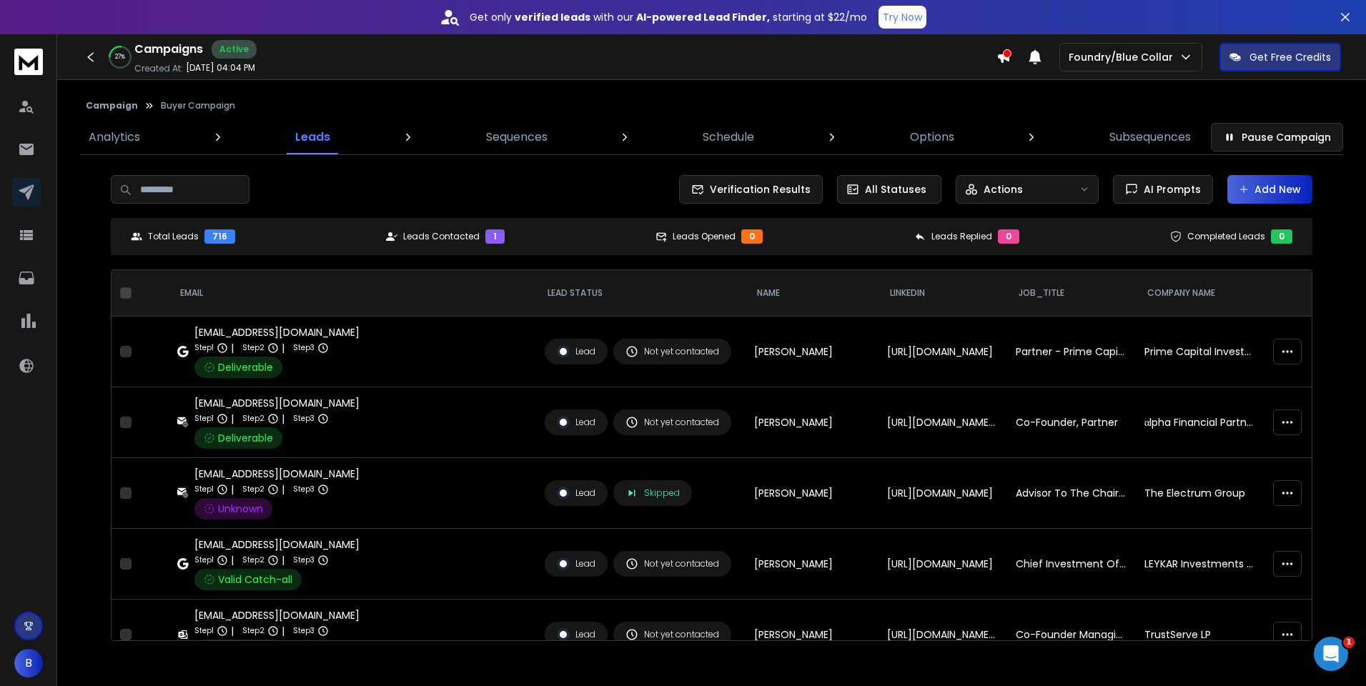
click at [467, 234] on p "Leads Contacted" at bounding box center [441, 236] width 76 height 11
click at [492, 236] on div "1" at bounding box center [494, 236] width 19 height 14
click at [440, 234] on p "Leads Contacted" at bounding box center [441, 236] width 76 height 11
click at [888, 189] on p "All Statuses" at bounding box center [895, 189] width 61 height 14
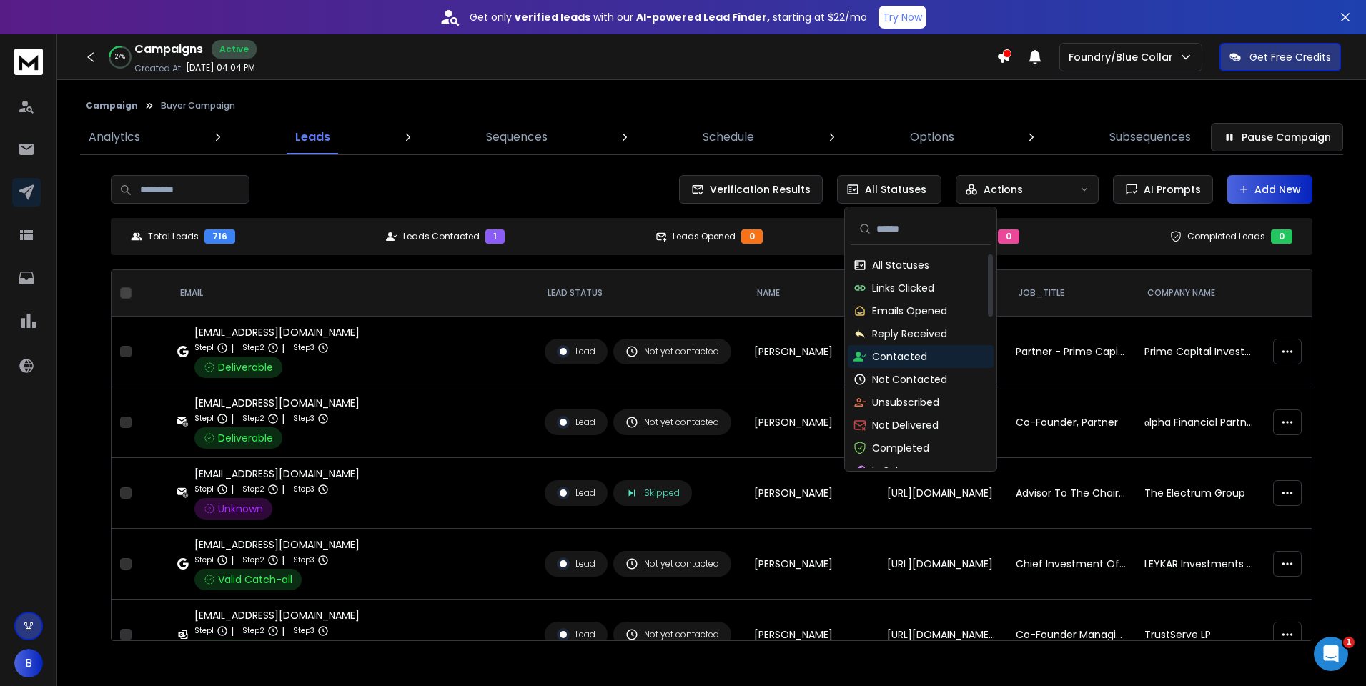
click at [891, 348] on div "Contacted" at bounding box center [921, 356] width 146 height 23
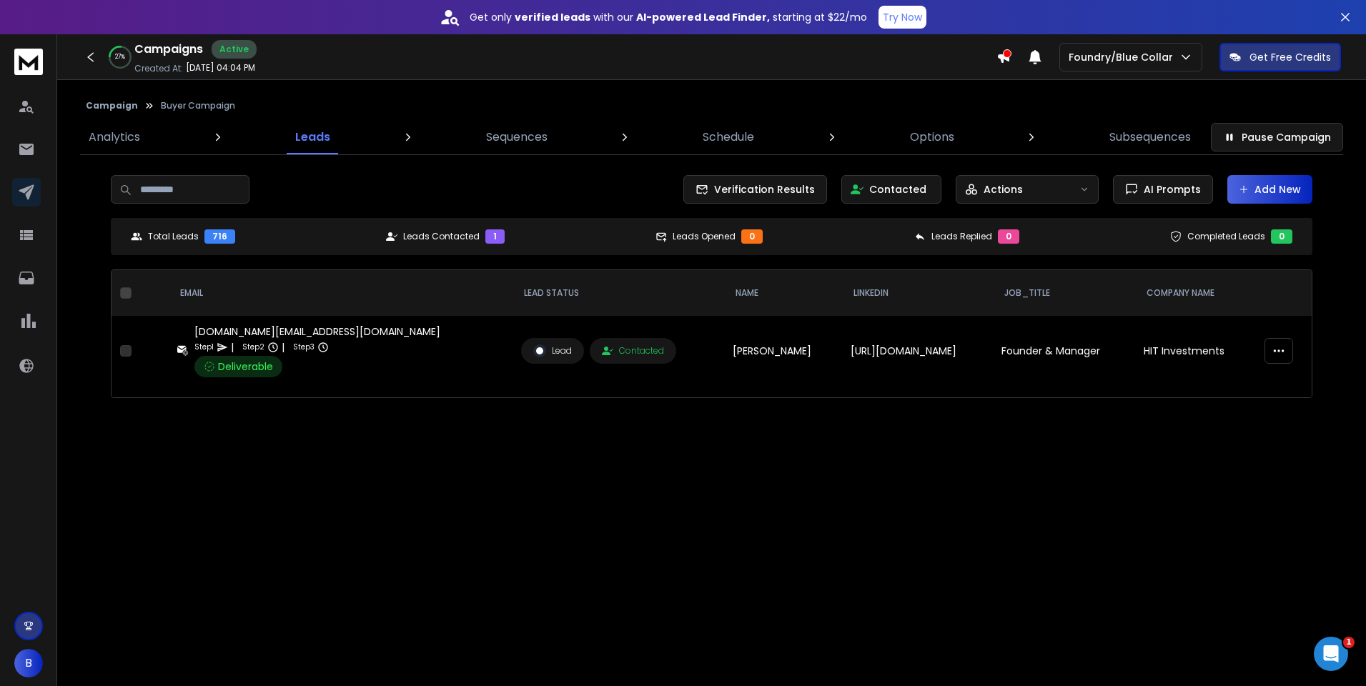
click at [179, 236] on p "Total Leads" at bounding box center [173, 236] width 51 height 11
click at [127, 137] on p "Analytics" at bounding box center [114, 137] width 51 height 17
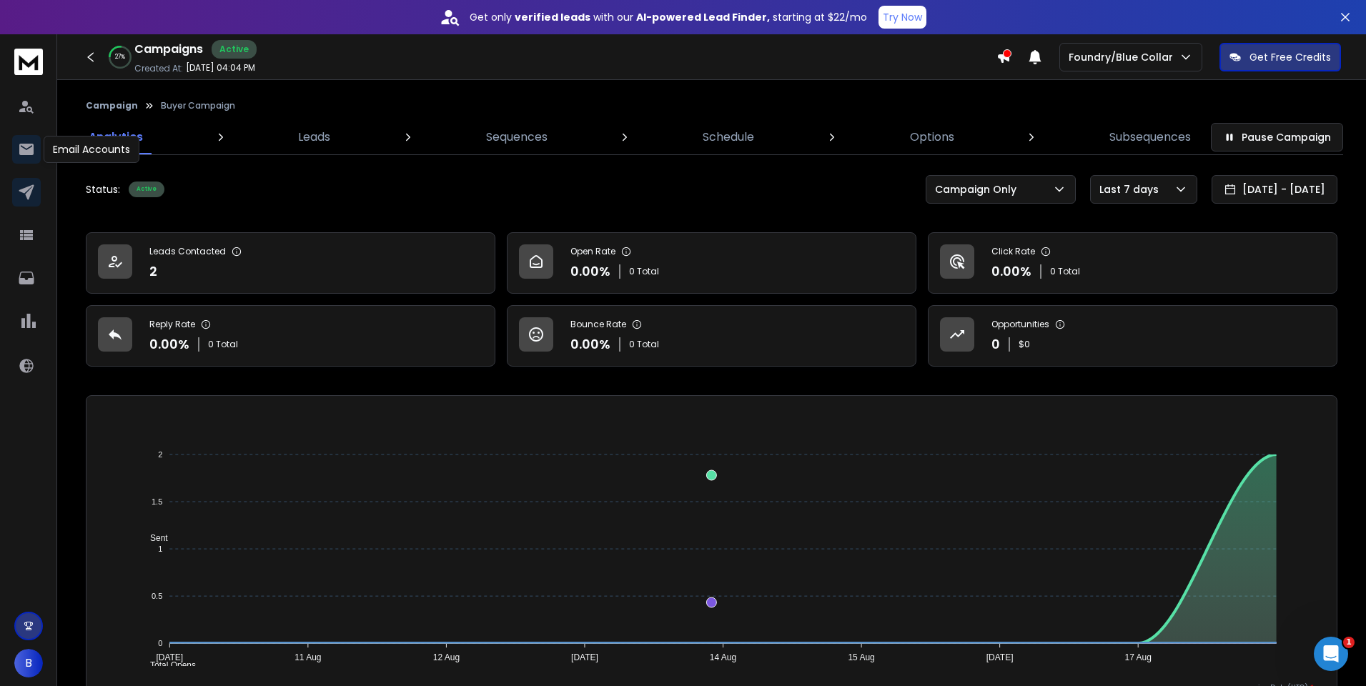
click at [26, 152] on icon at bounding box center [26, 149] width 14 height 11
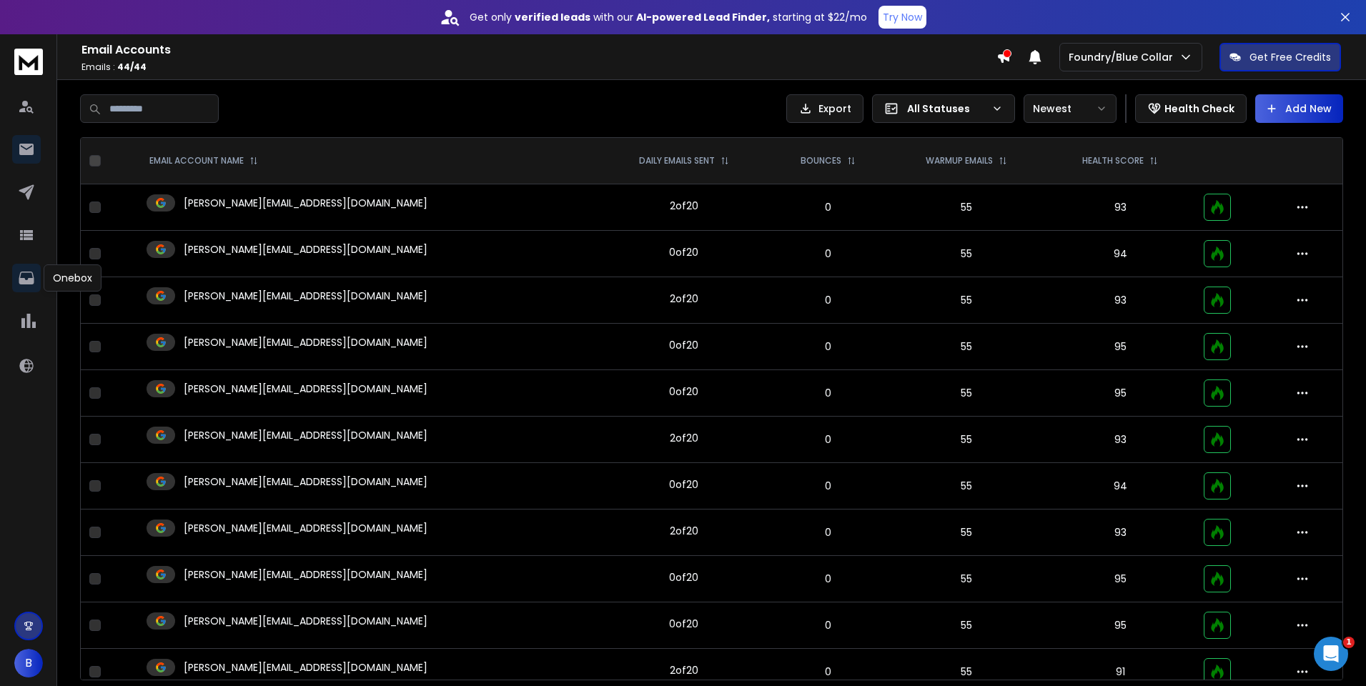
click at [29, 285] on icon at bounding box center [26, 277] width 17 height 17
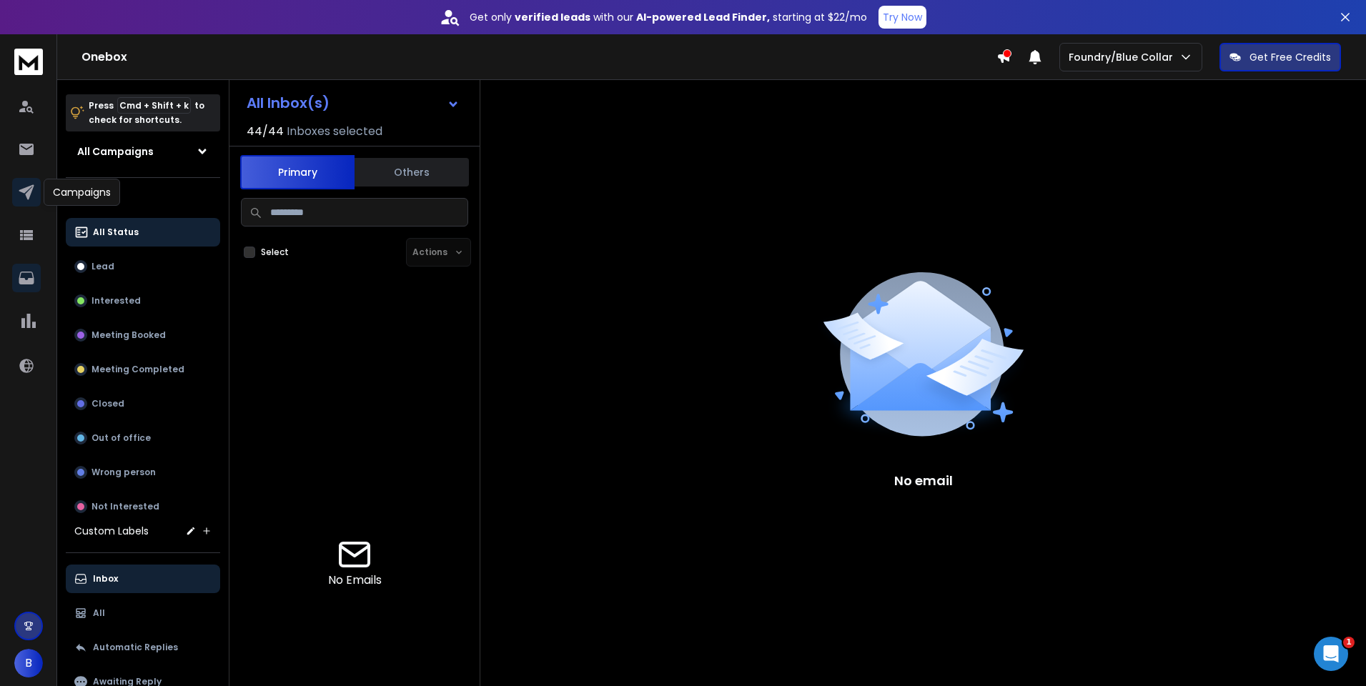
click at [24, 191] on icon at bounding box center [26, 191] width 15 height 15
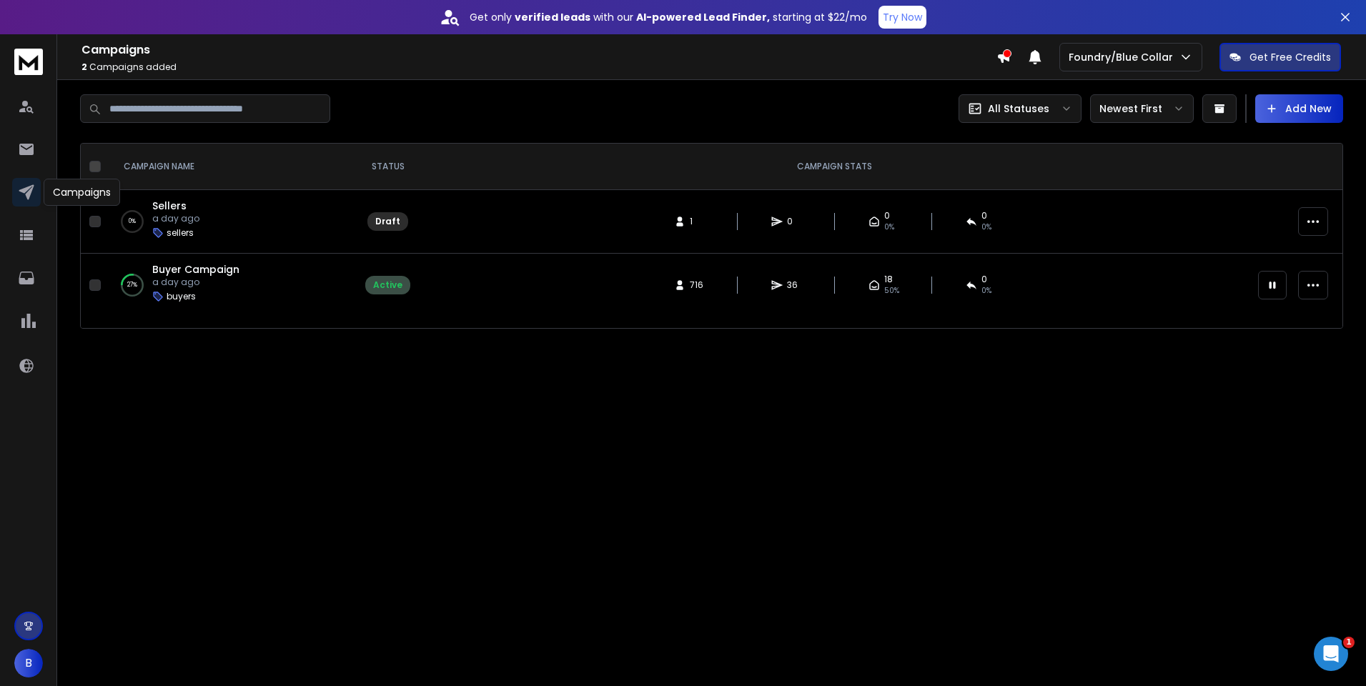
click at [226, 267] on span "Buyer Campaign" at bounding box center [195, 269] width 87 height 14
